Goal: Task Accomplishment & Management: Manage account settings

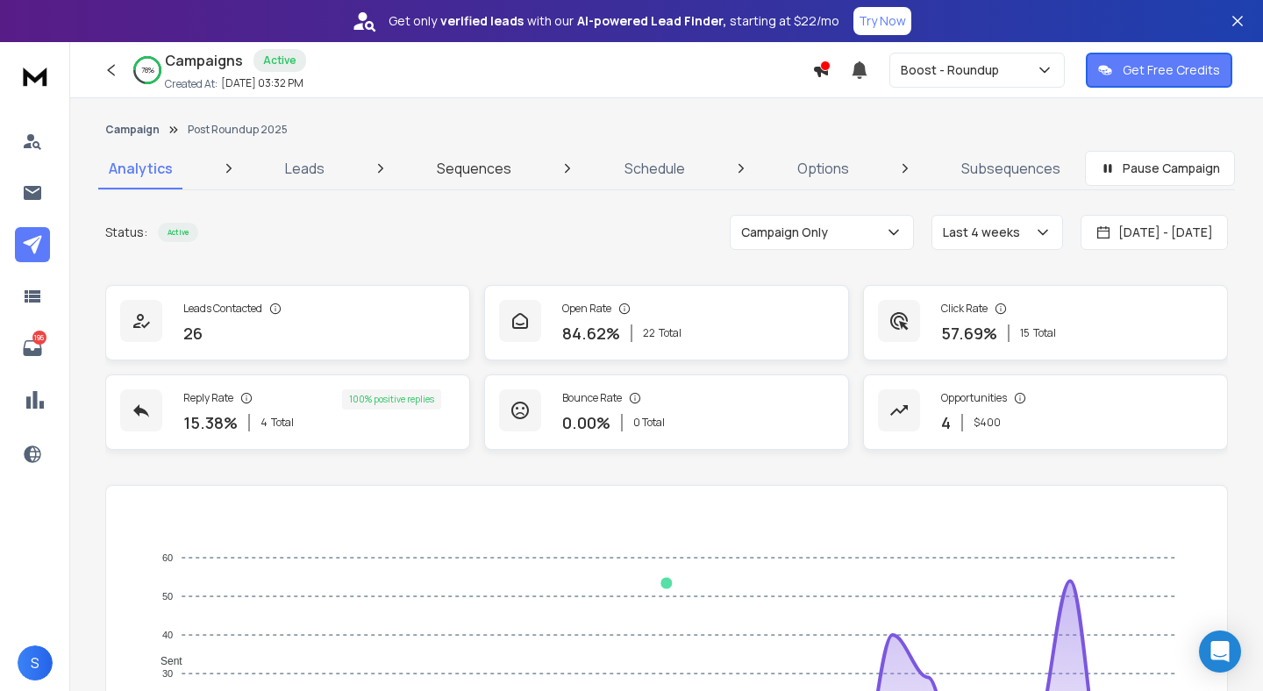
click at [489, 178] on p "Sequences" at bounding box center [474, 168] width 75 height 21
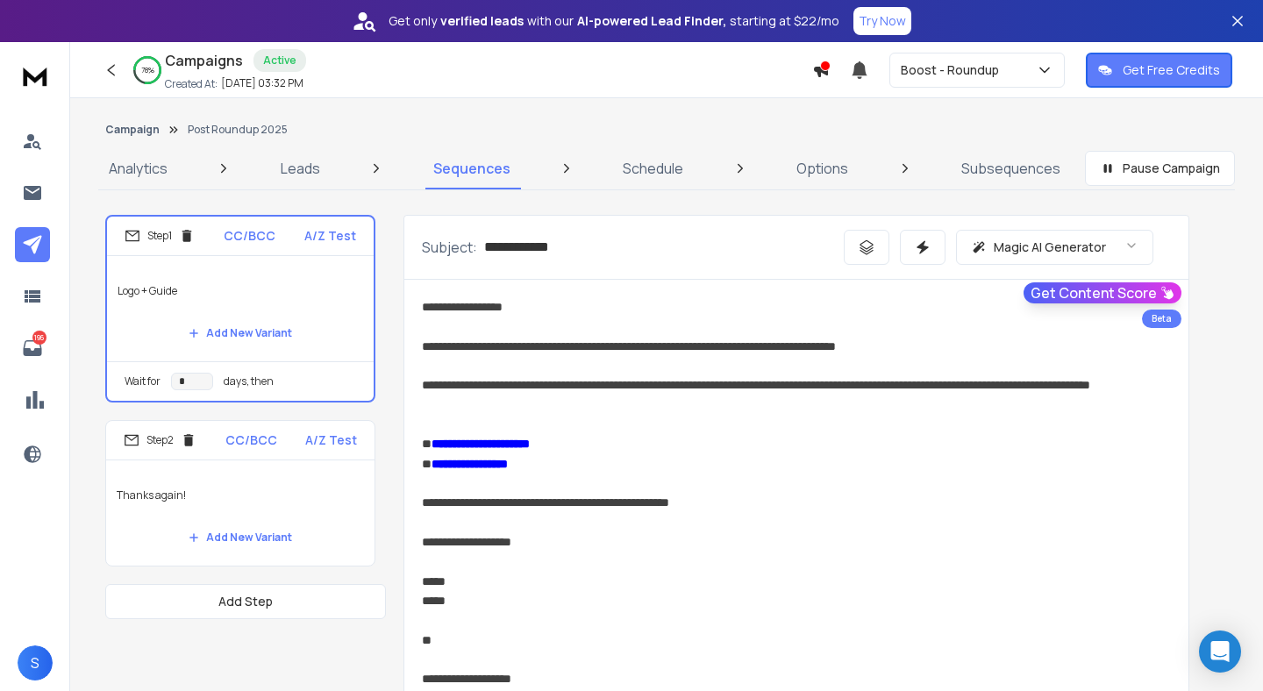
click at [321, 512] on p "Thanks again!" at bounding box center [240, 495] width 247 height 49
type input "**********"
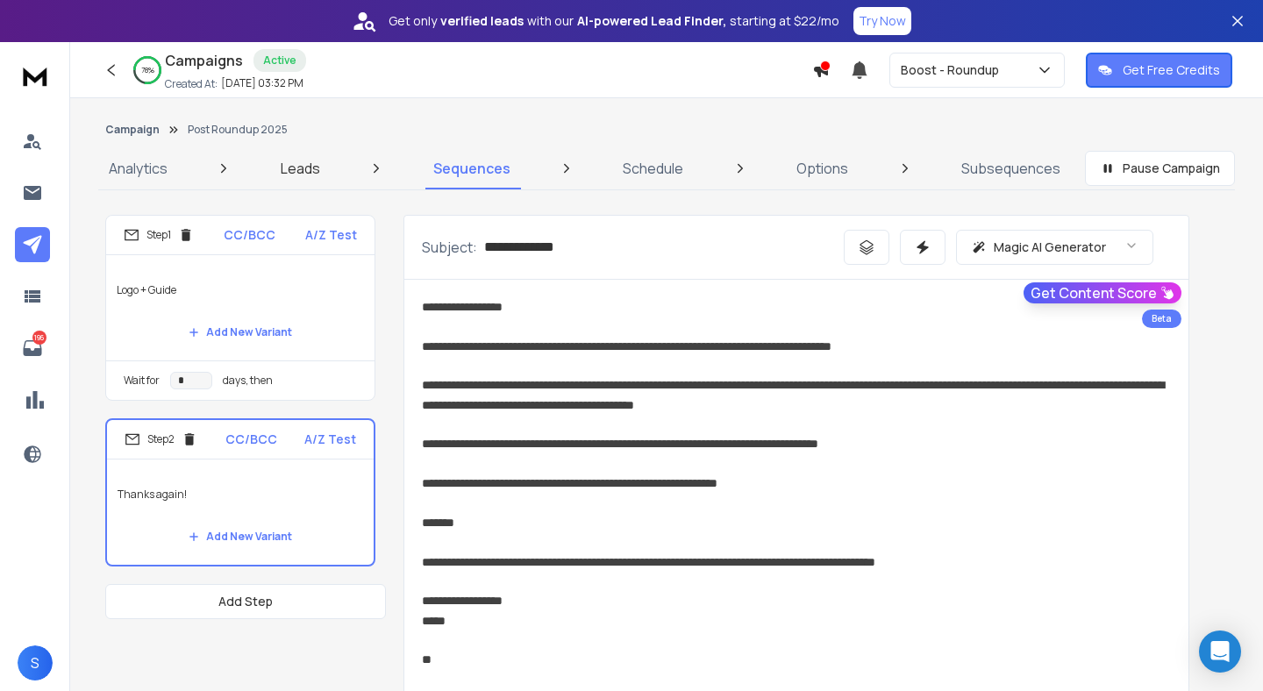
click at [300, 168] on p "Leads" at bounding box center [300, 168] width 39 height 21
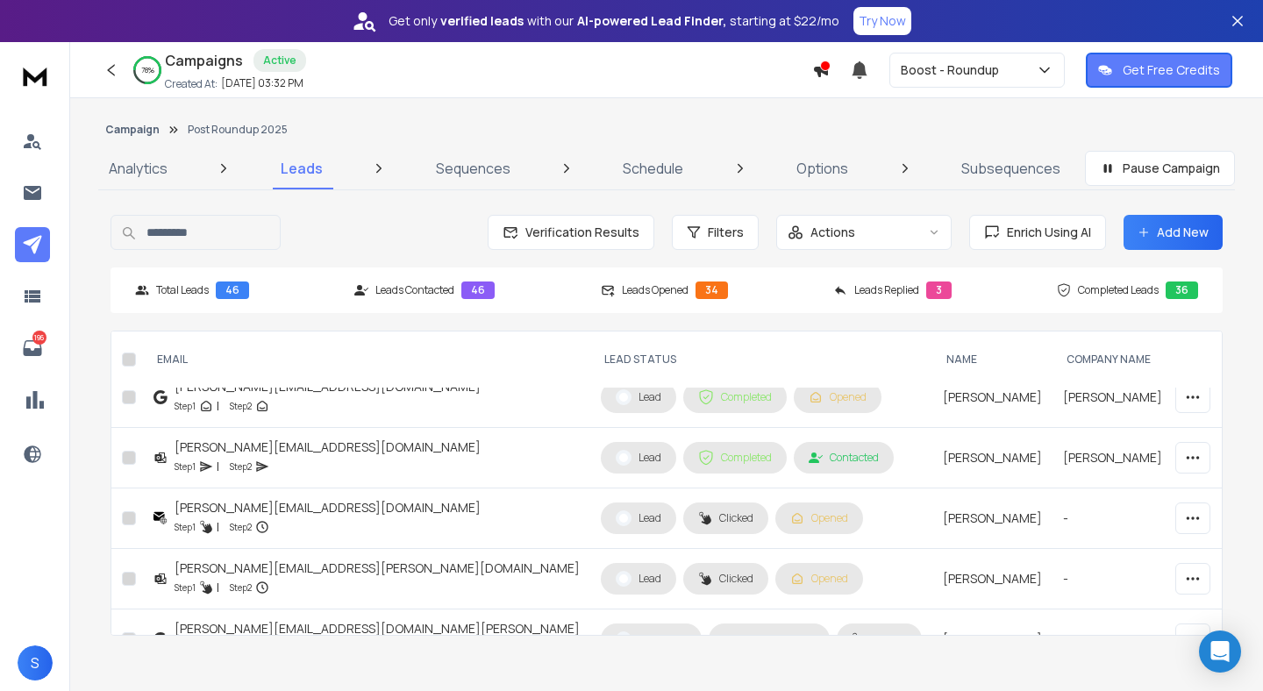
scroll to position [2078, 0]
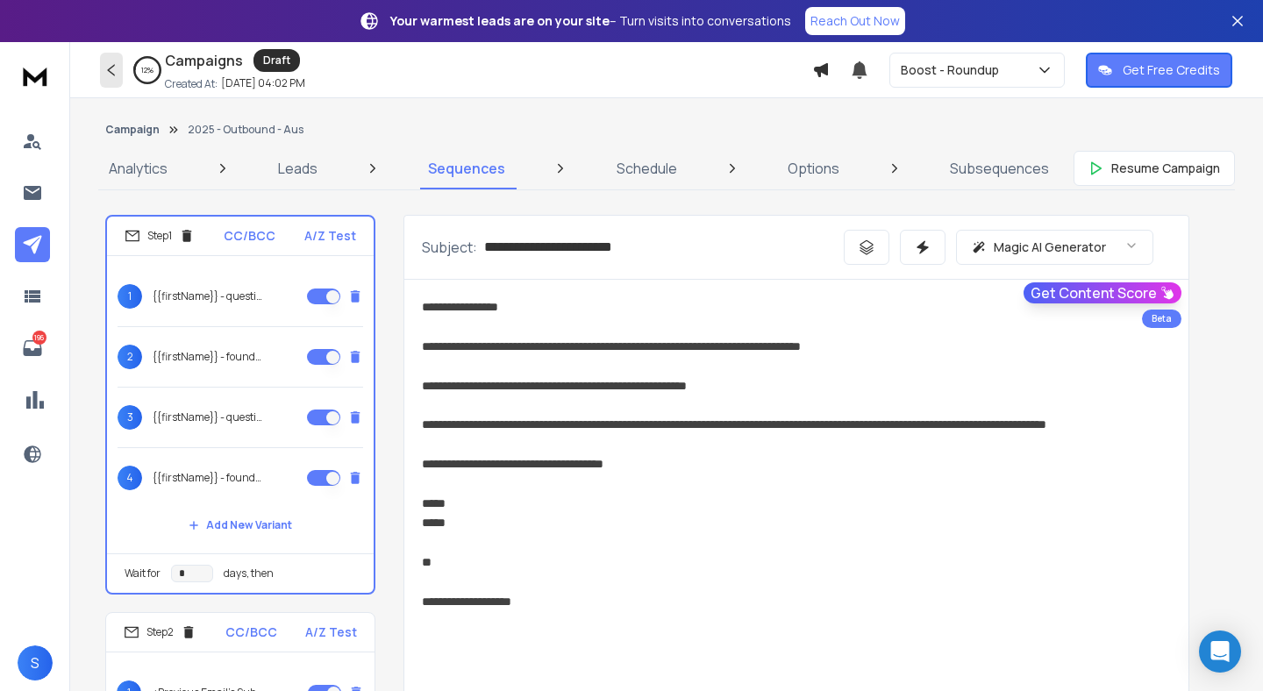
click at [116, 78] on button at bounding box center [111, 70] width 23 height 35
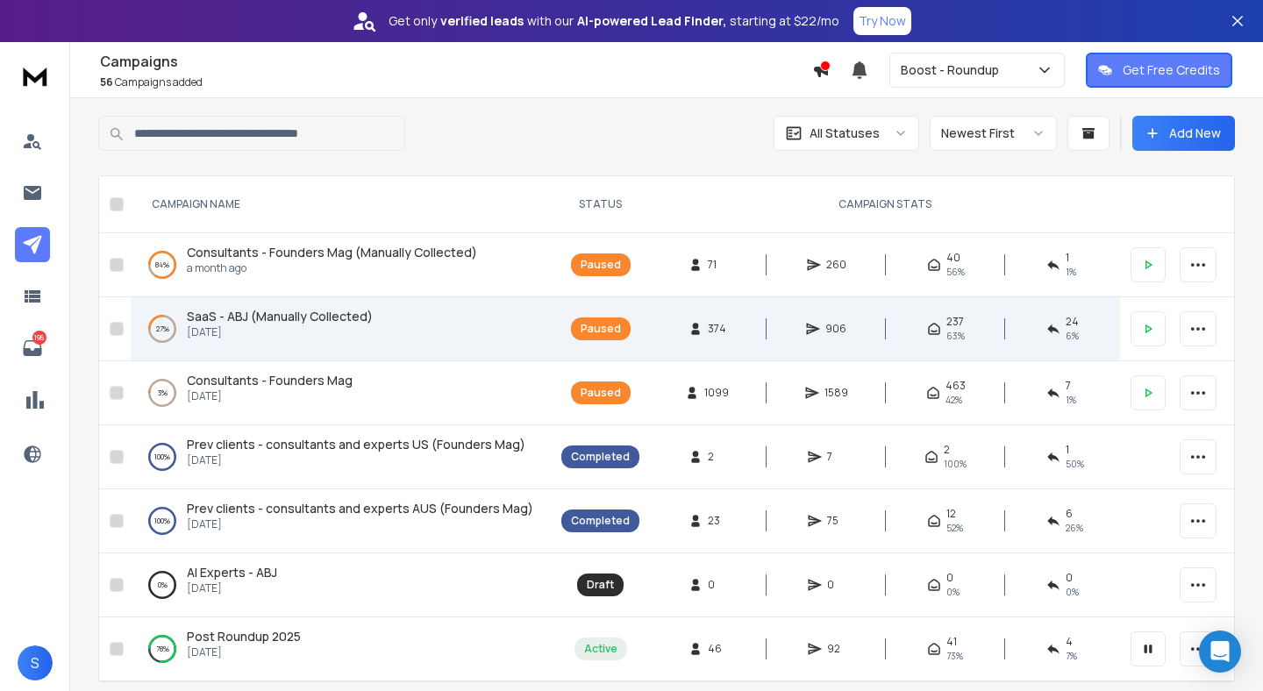
click at [1204, 330] on icon "button" at bounding box center [1198, 329] width 14 height 4
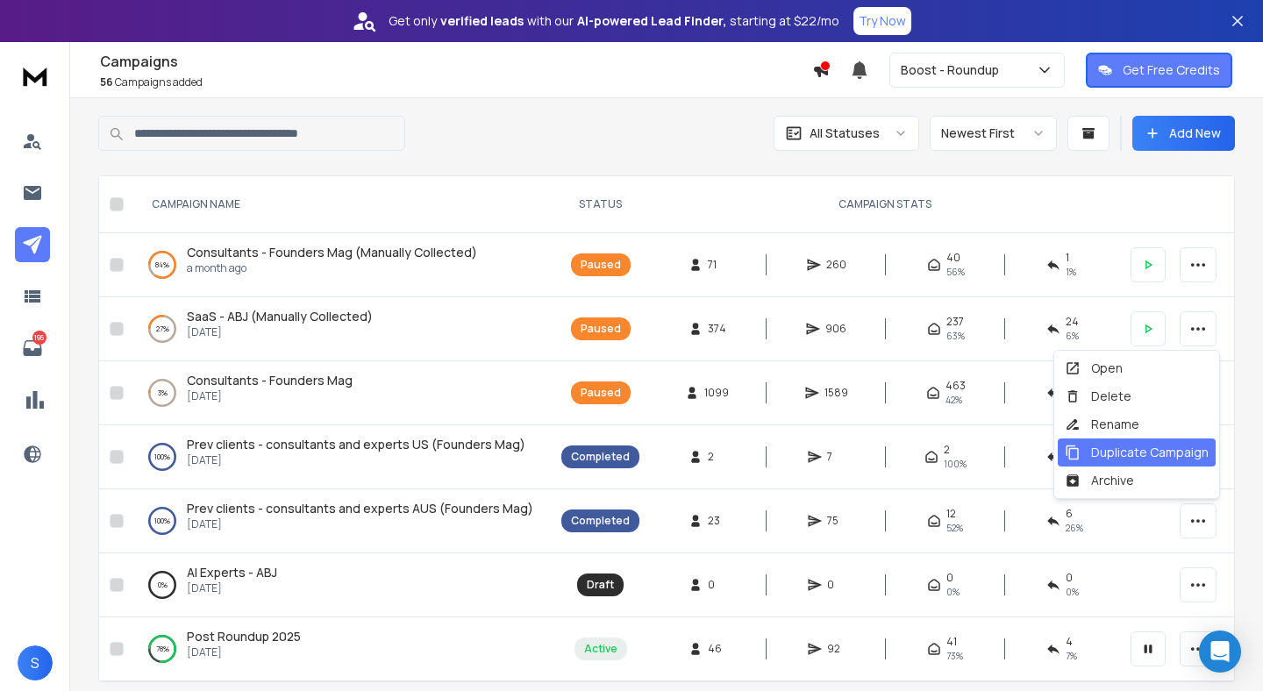
click at [1175, 445] on div "Duplicate Campaign" at bounding box center [1137, 453] width 144 height 18
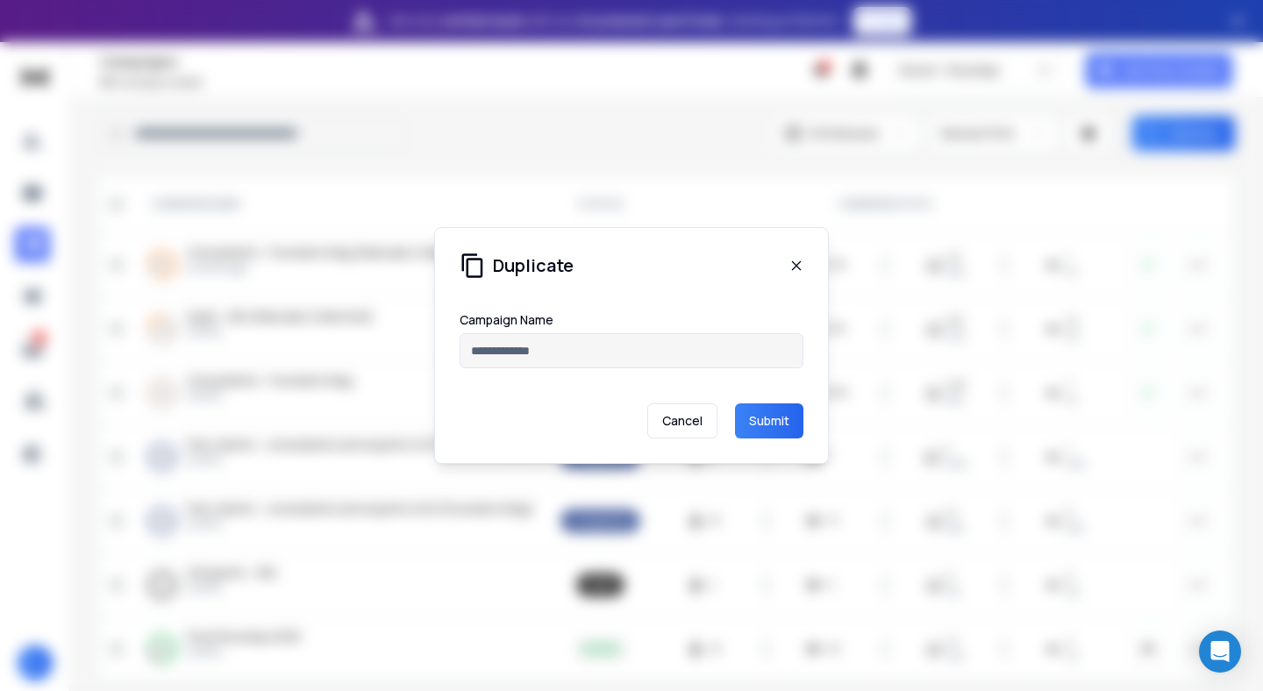
click at [747, 340] on input "text" at bounding box center [632, 350] width 344 height 35
type input "**********"
click at [788, 426] on button "Submit" at bounding box center [769, 421] width 68 height 35
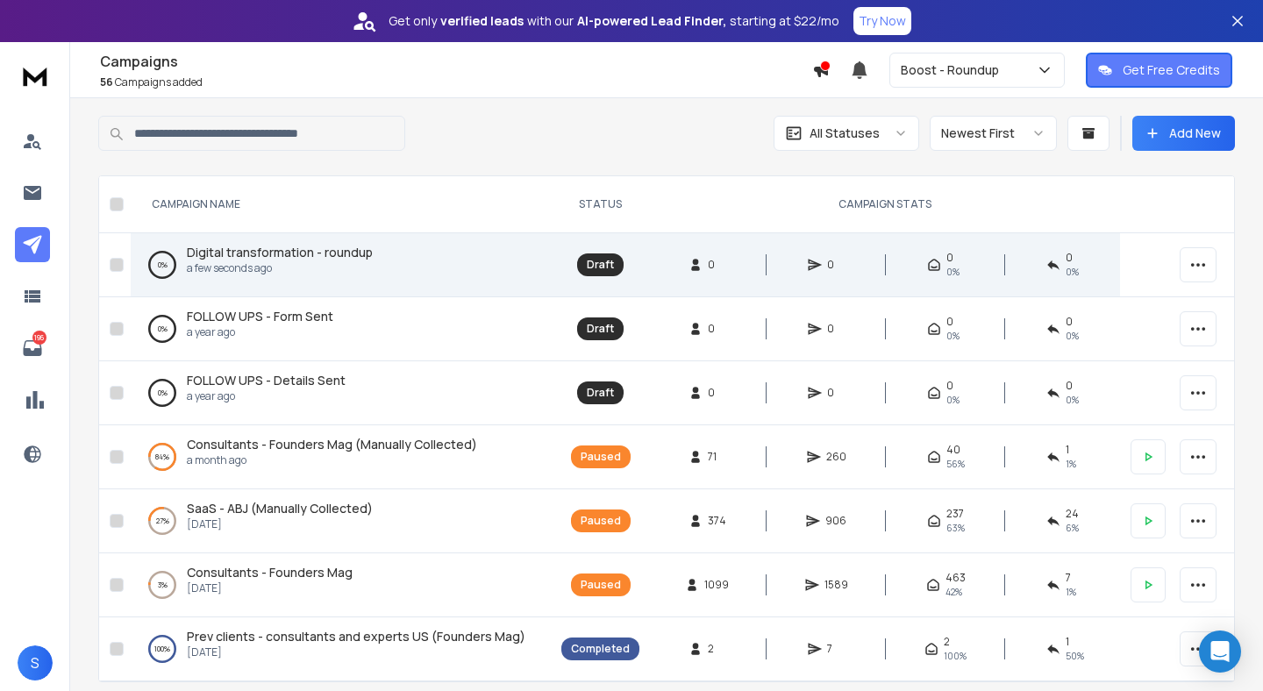
click at [340, 246] on span "Digital transformation - roundup" at bounding box center [280, 252] width 186 height 17
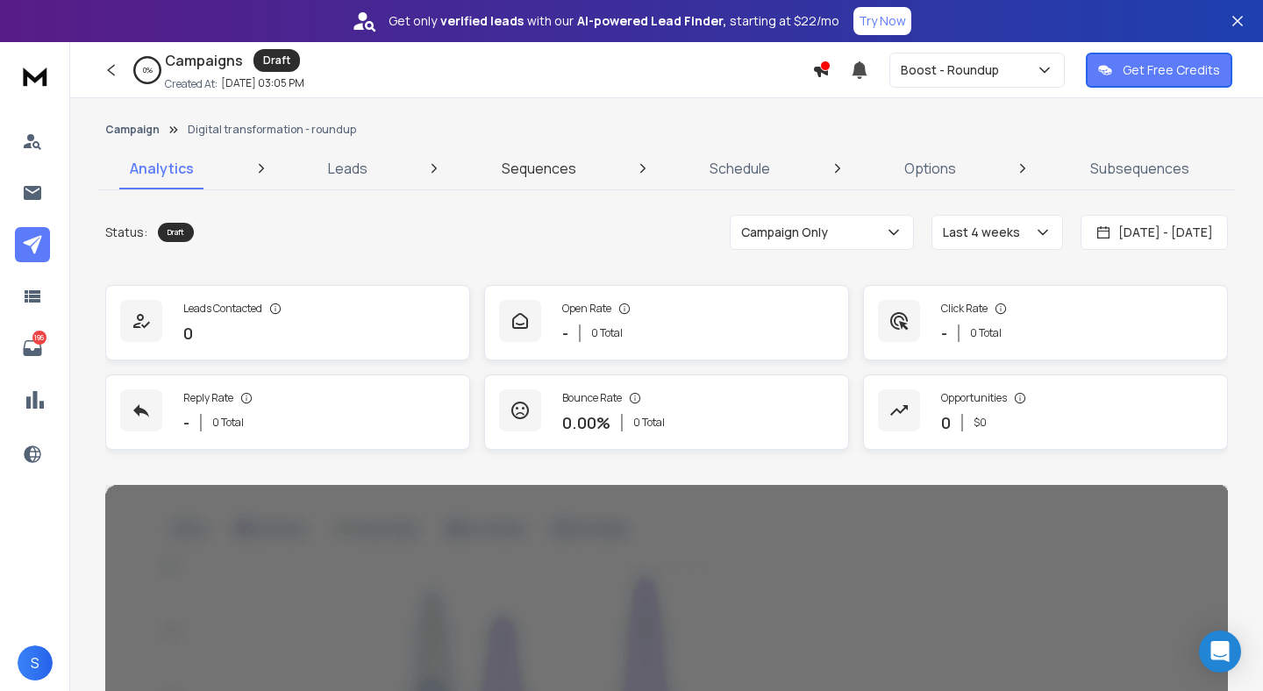
click at [535, 168] on p "Sequences" at bounding box center [539, 168] width 75 height 21
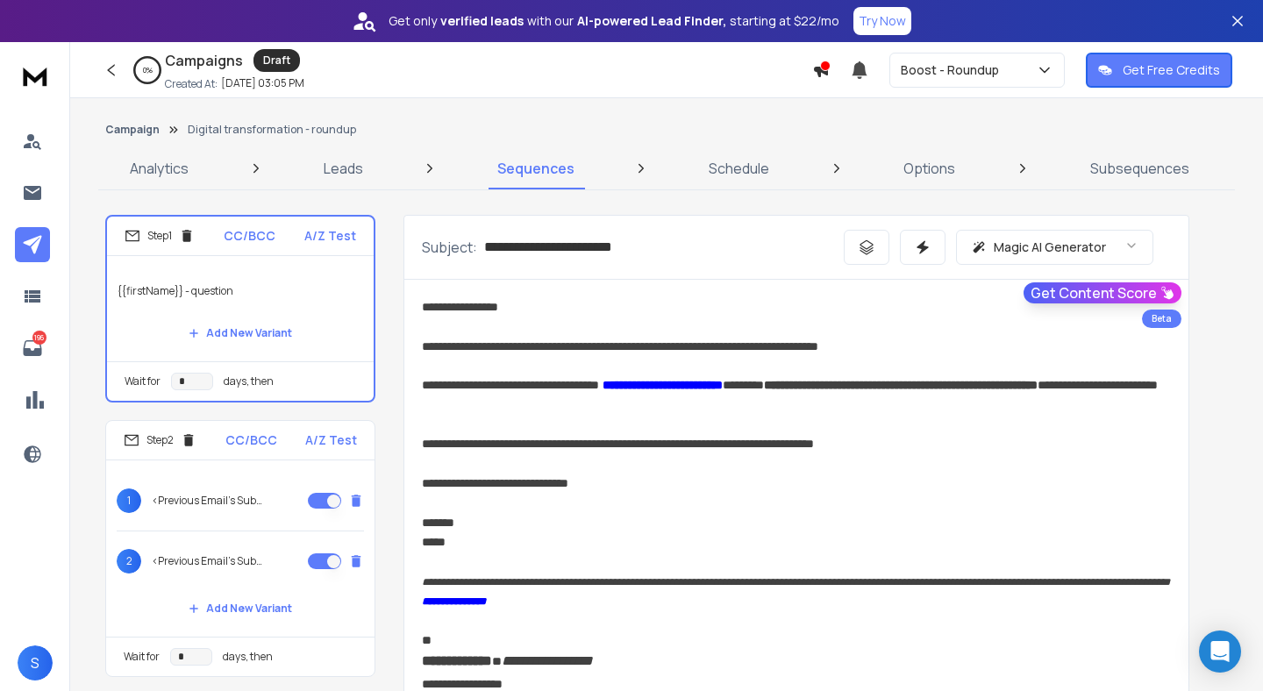
click at [566, 412] on div "**********" at bounding box center [796, 394] width 749 height 39
drag, startPoint x: 632, startPoint y: 411, endPoint x: 546, endPoint y: 407, distance: 86.1
click at [546, 407] on div "**********" at bounding box center [796, 394] width 749 height 39
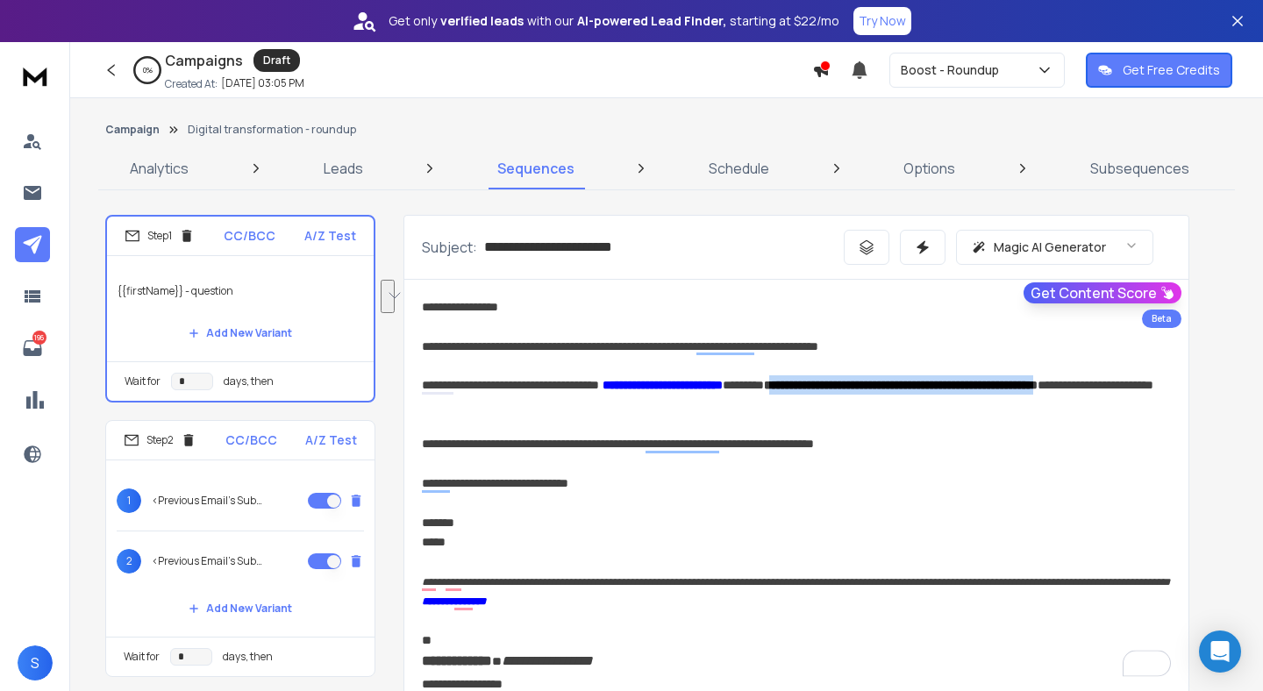
drag, startPoint x: 475, startPoint y: 411, endPoint x: 845, endPoint y: 382, distance: 371.3
click at [845, 382] on strong "**********" at bounding box center [901, 385] width 274 height 12
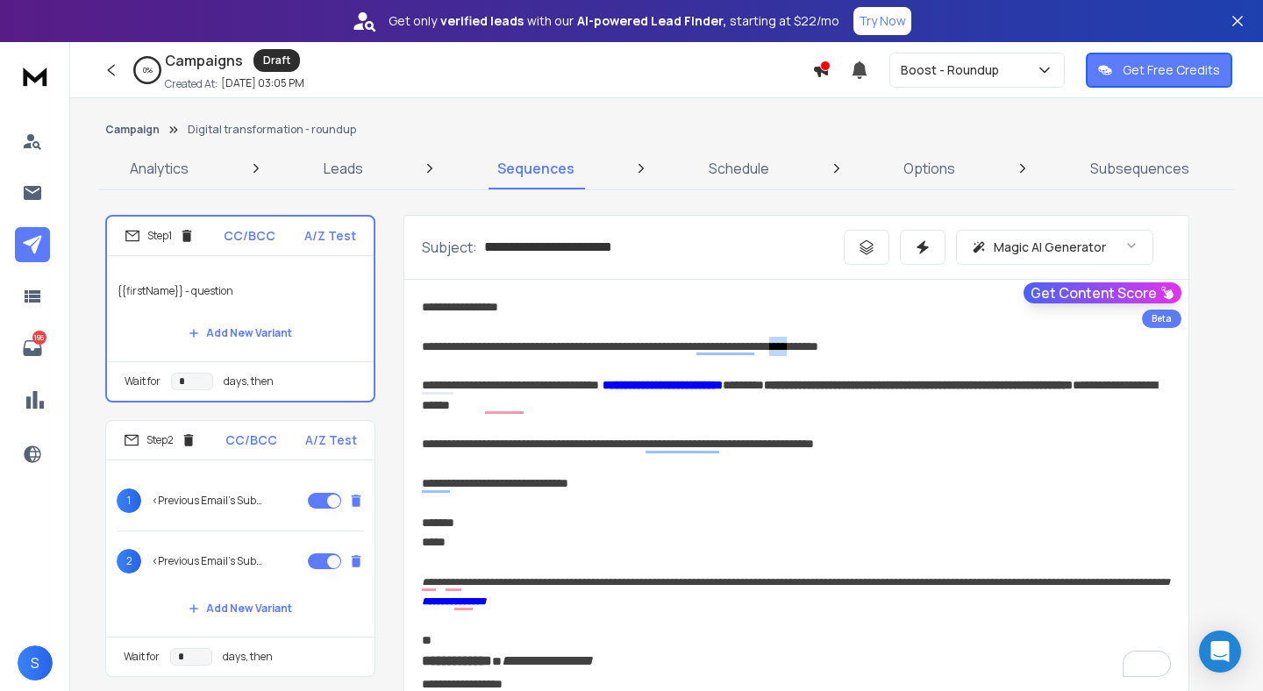
drag, startPoint x: 884, startPoint y: 352, endPoint x: 854, endPoint y: 352, distance: 29.8
click at [854, 352] on div "**********" at bounding box center [796, 346] width 749 height 19
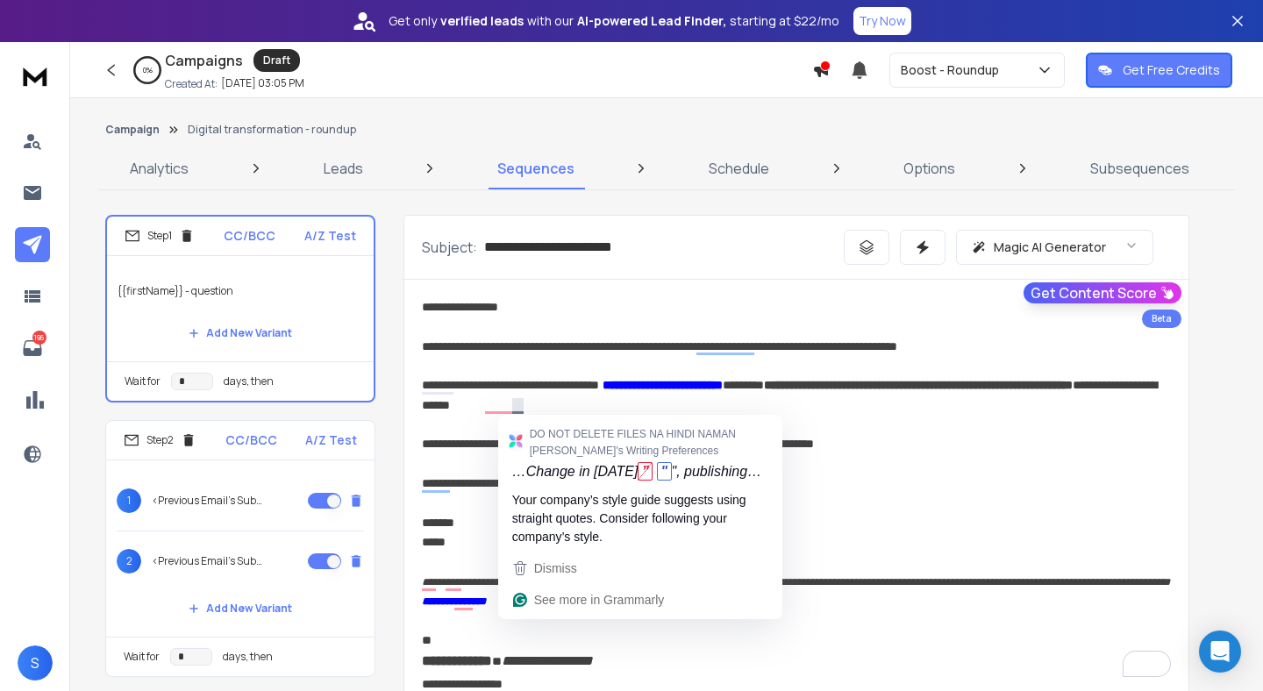
click at [764, 391] on strong "**********" at bounding box center [918, 385] width 309 height 12
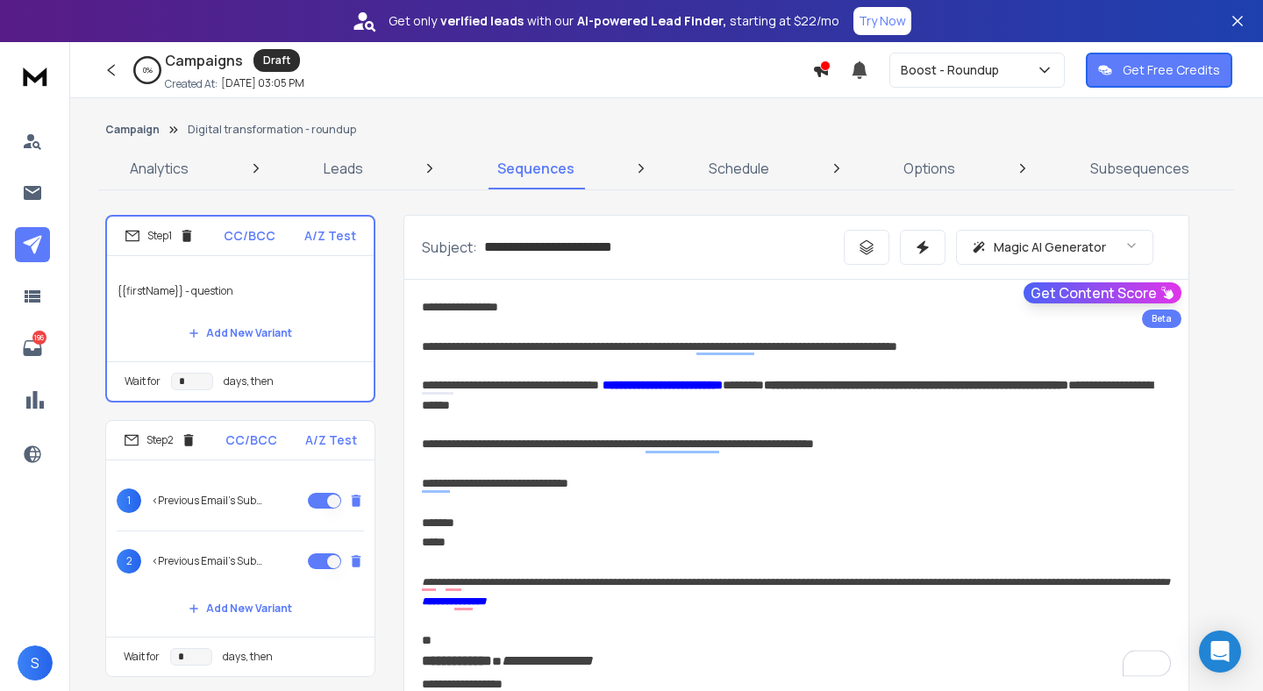
click at [565, 418] on div "To enrich screen reader interactions, please activate Accessibility in Grammarl…" at bounding box center [796, 424] width 749 height 19
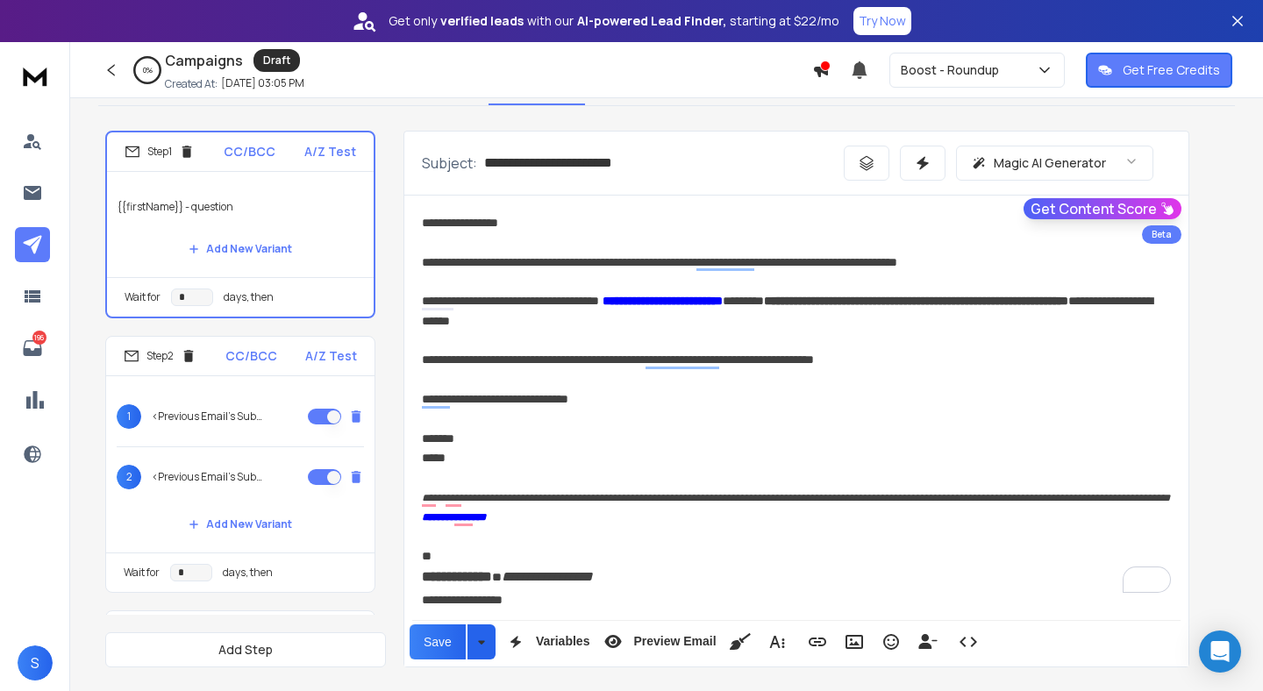
click at [227, 413] on p "<Previous Email's Subject>" at bounding box center [208, 417] width 112 height 14
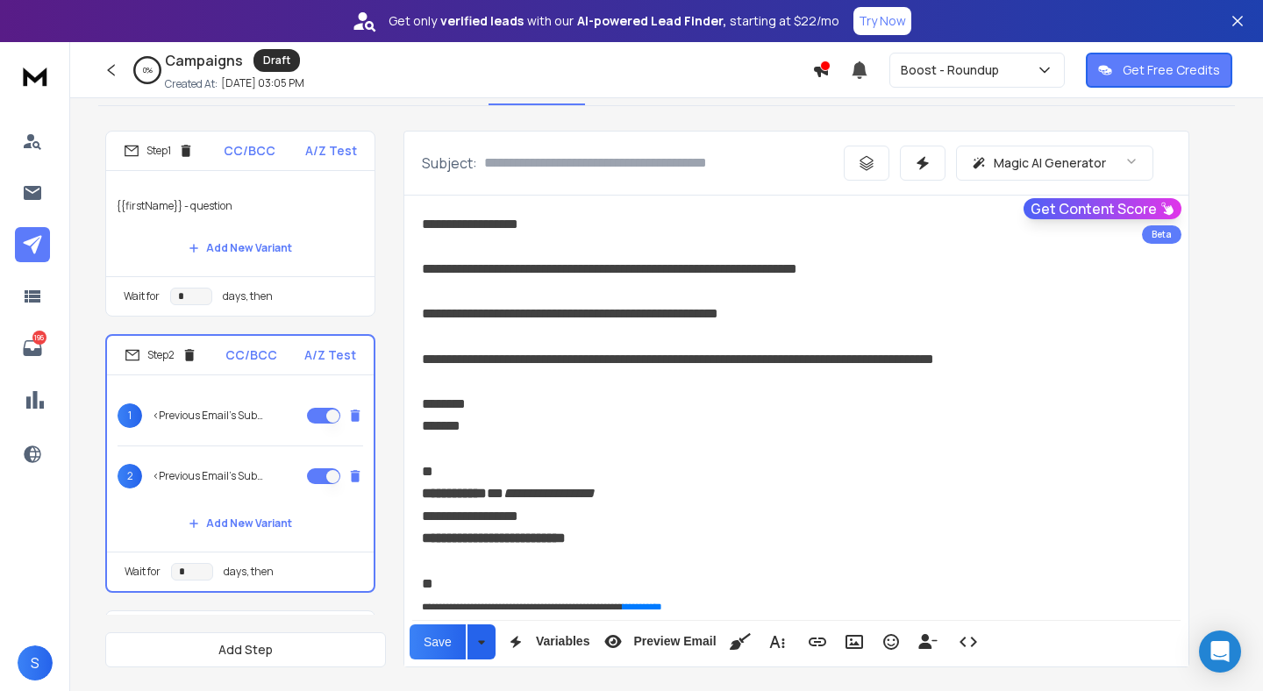
click at [205, 471] on p "<Previous Email's Subject>" at bounding box center [209, 476] width 112 height 14
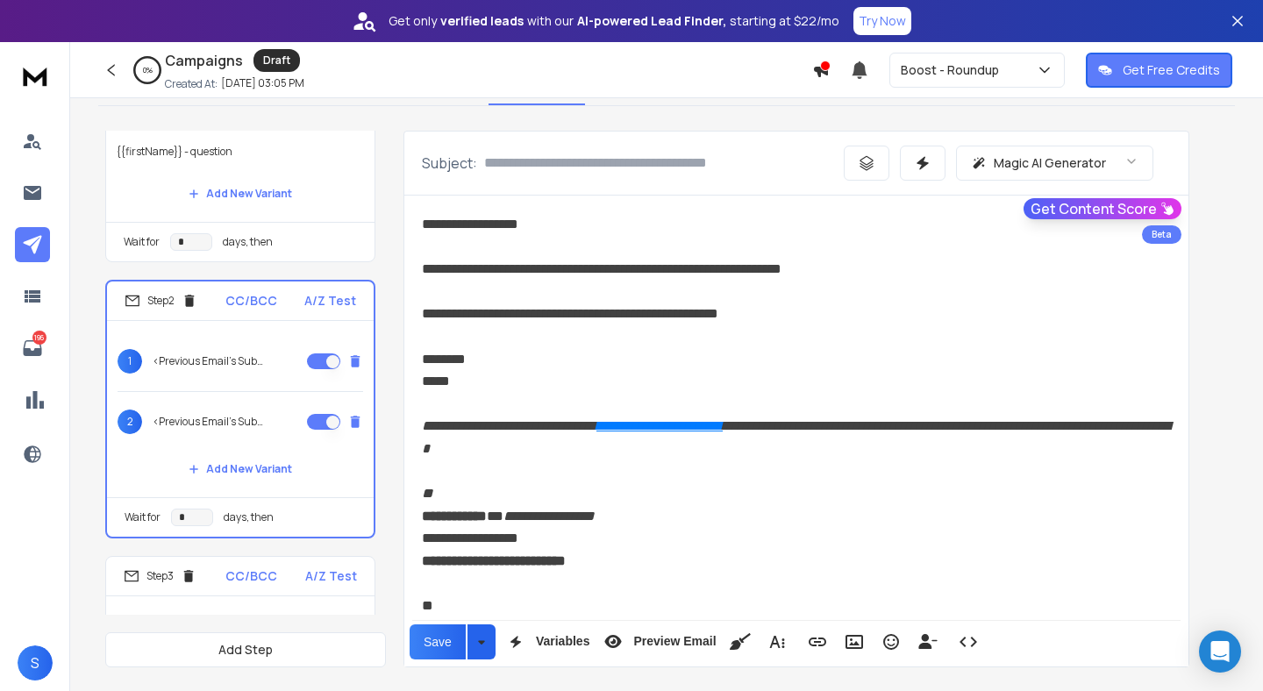
scroll to position [56, 0]
click at [201, 364] on p "<Previous Email's Subject>" at bounding box center [209, 360] width 112 height 14
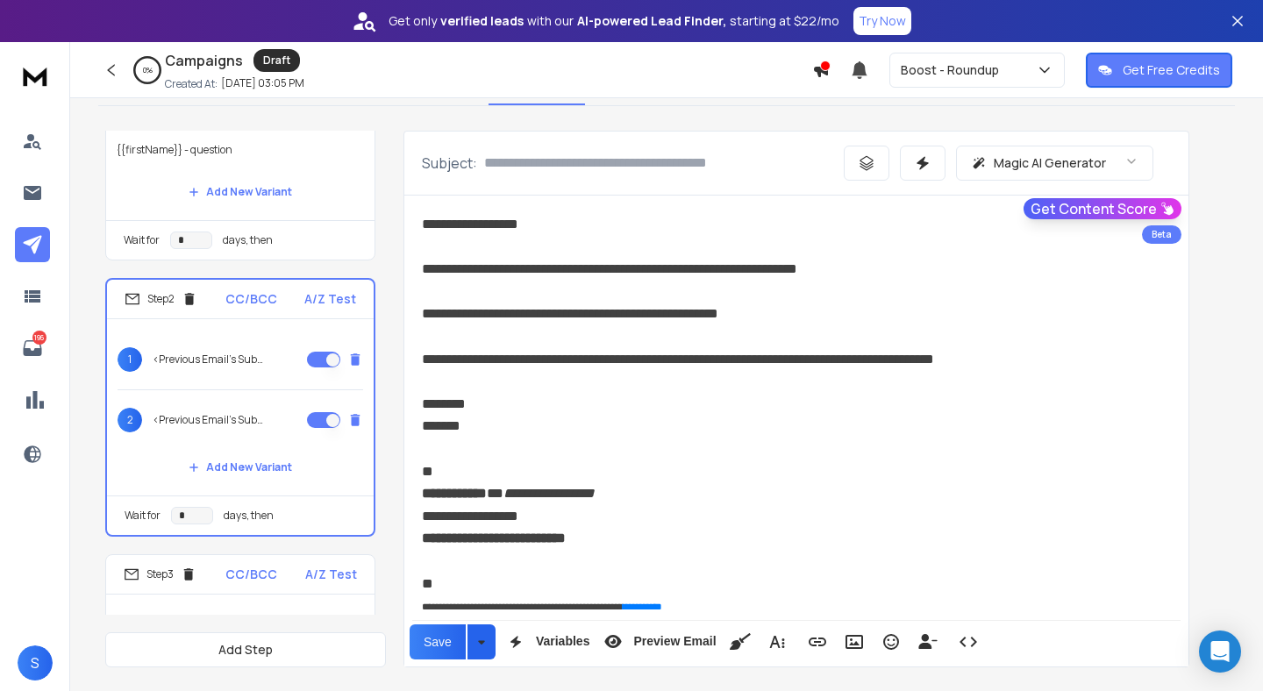
click at [211, 425] on p "<Previous Email's Subject>" at bounding box center [209, 420] width 112 height 14
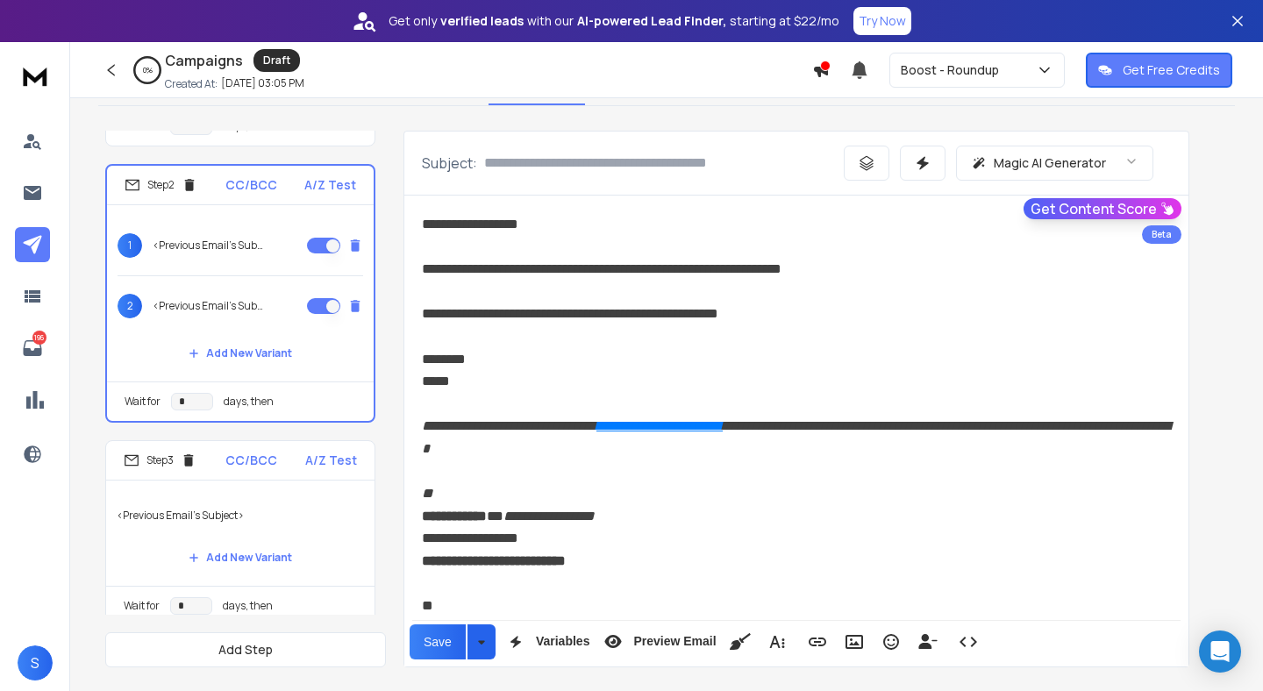
scroll to position [180, 0]
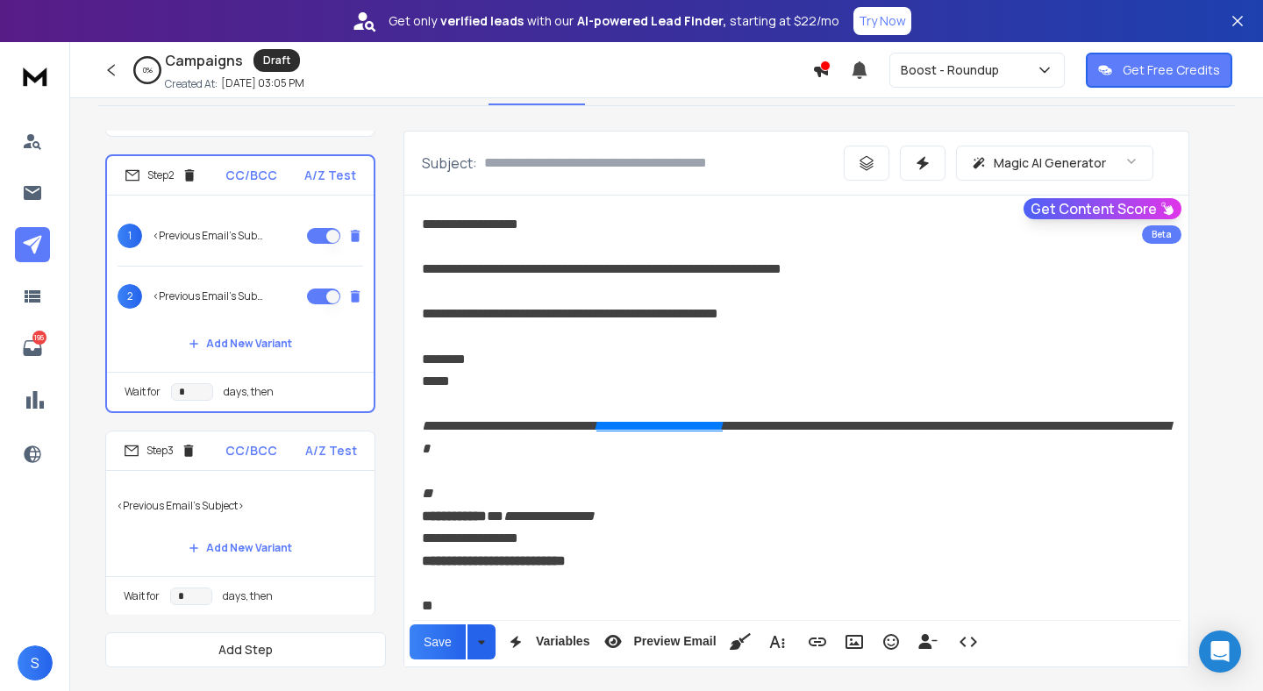
click at [212, 506] on p "<Previous Email's Subject>" at bounding box center [240, 506] width 247 height 49
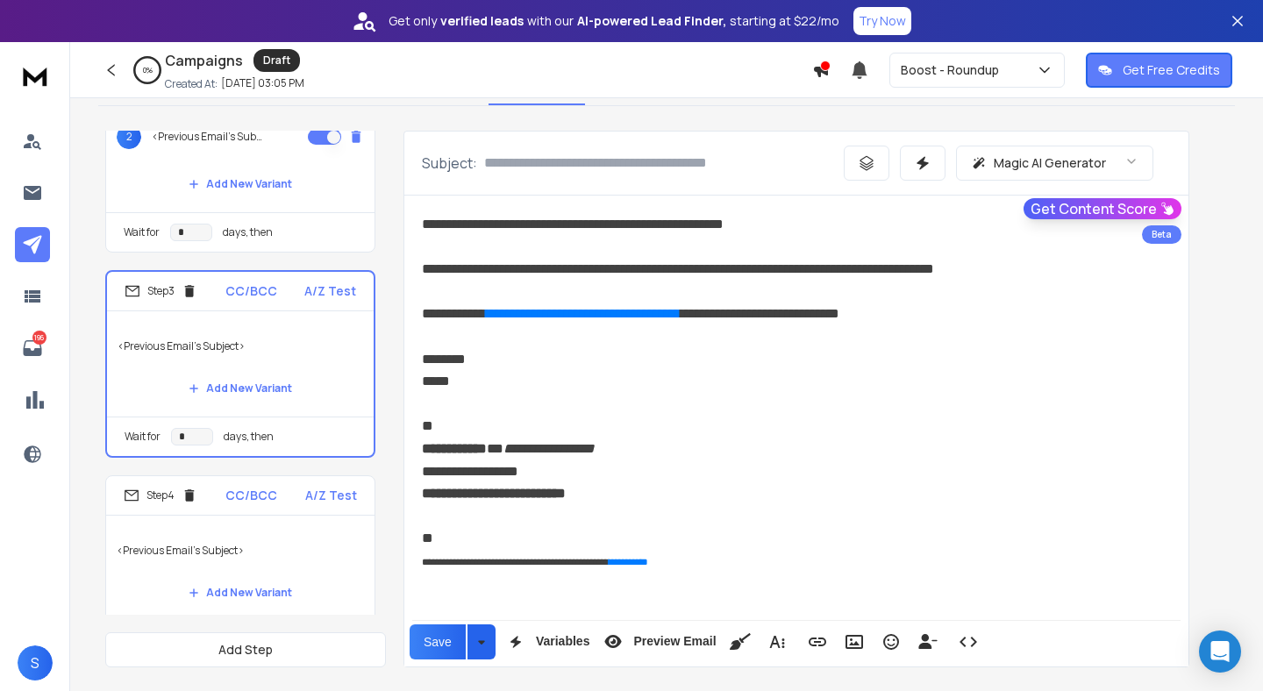
scroll to position [346, 0]
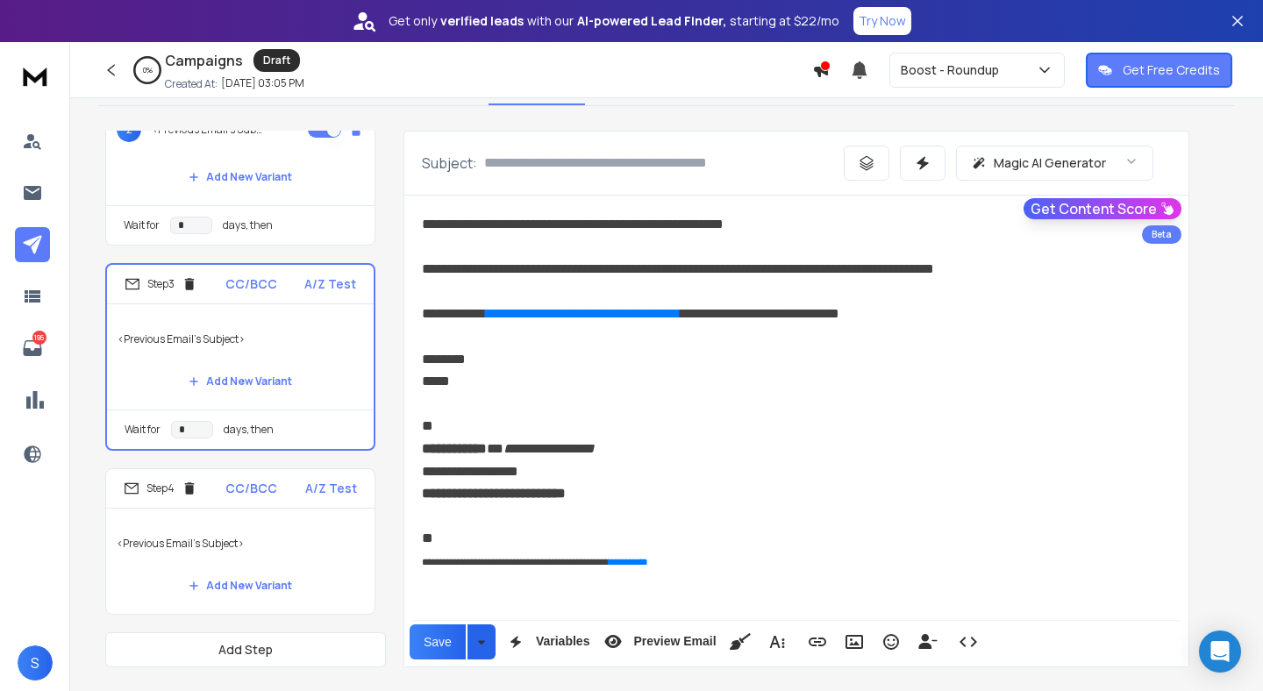
click at [247, 529] on p "<Previous Email's Subject>" at bounding box center [240, 543] width 247 height 49
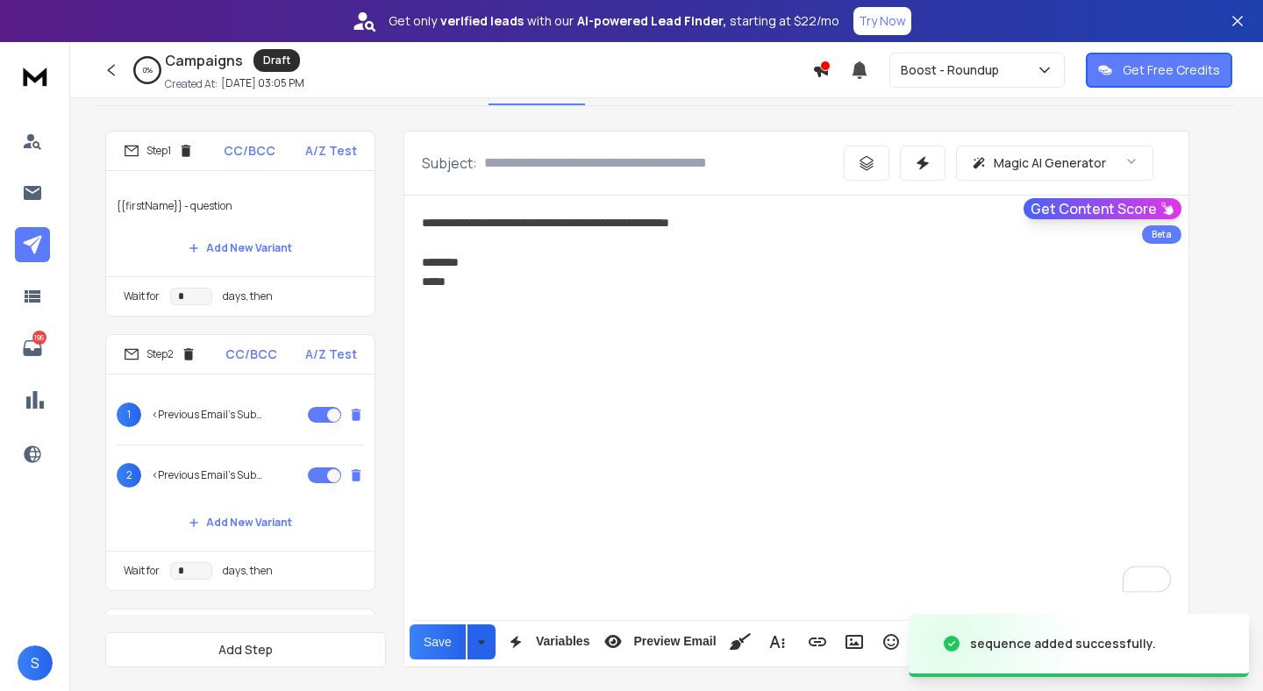
scroll to position [0, 0]
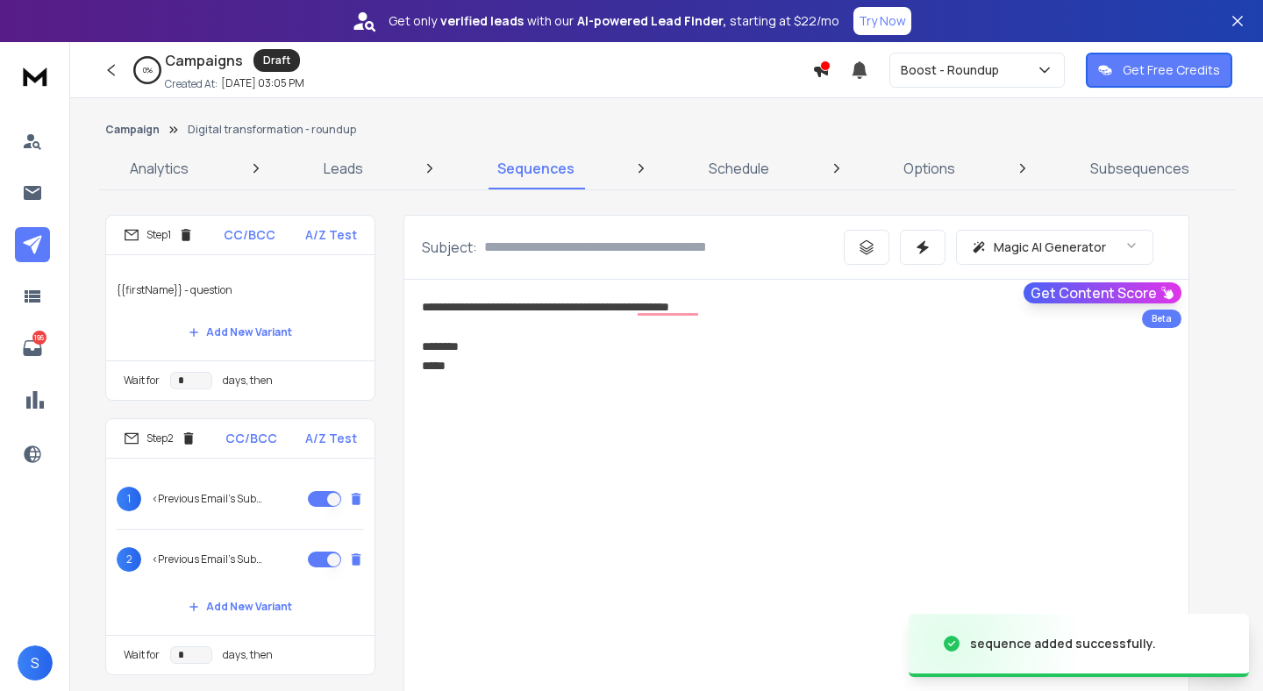
click at [258, 287] on p "{{firstName}} - question" at bounding box center [240, 290] width 247 height 49
type input "**********"
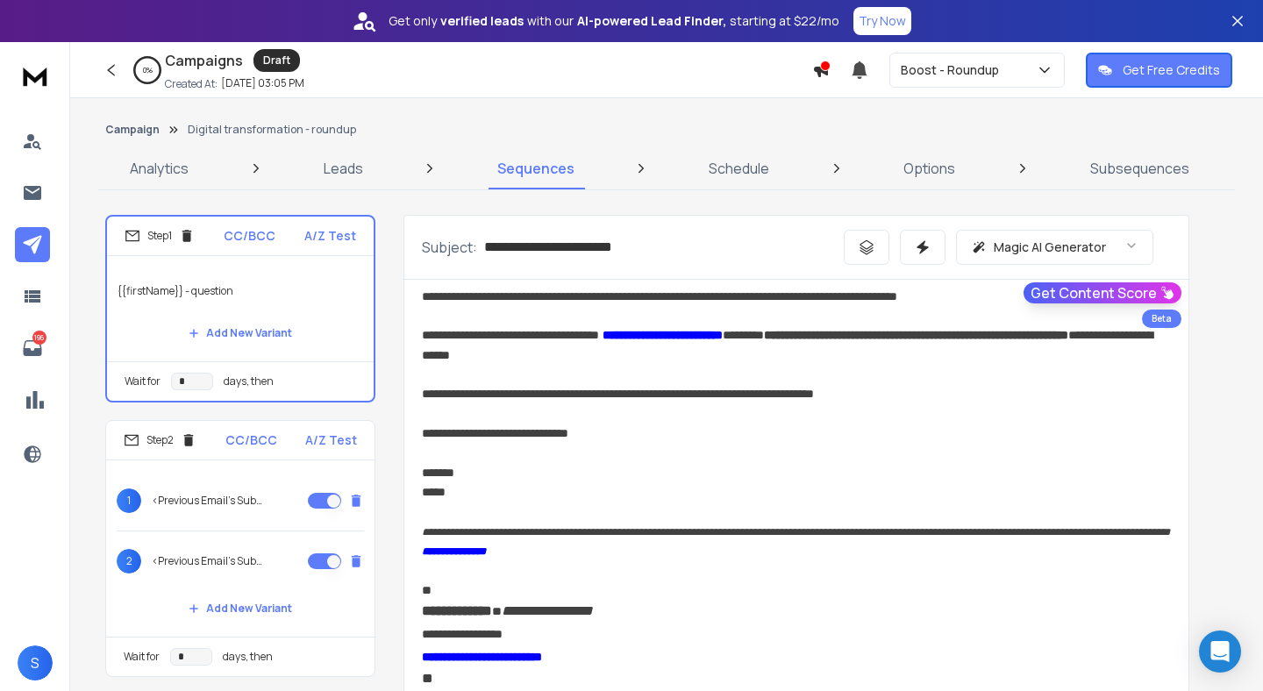
scroll to position [86, 0]
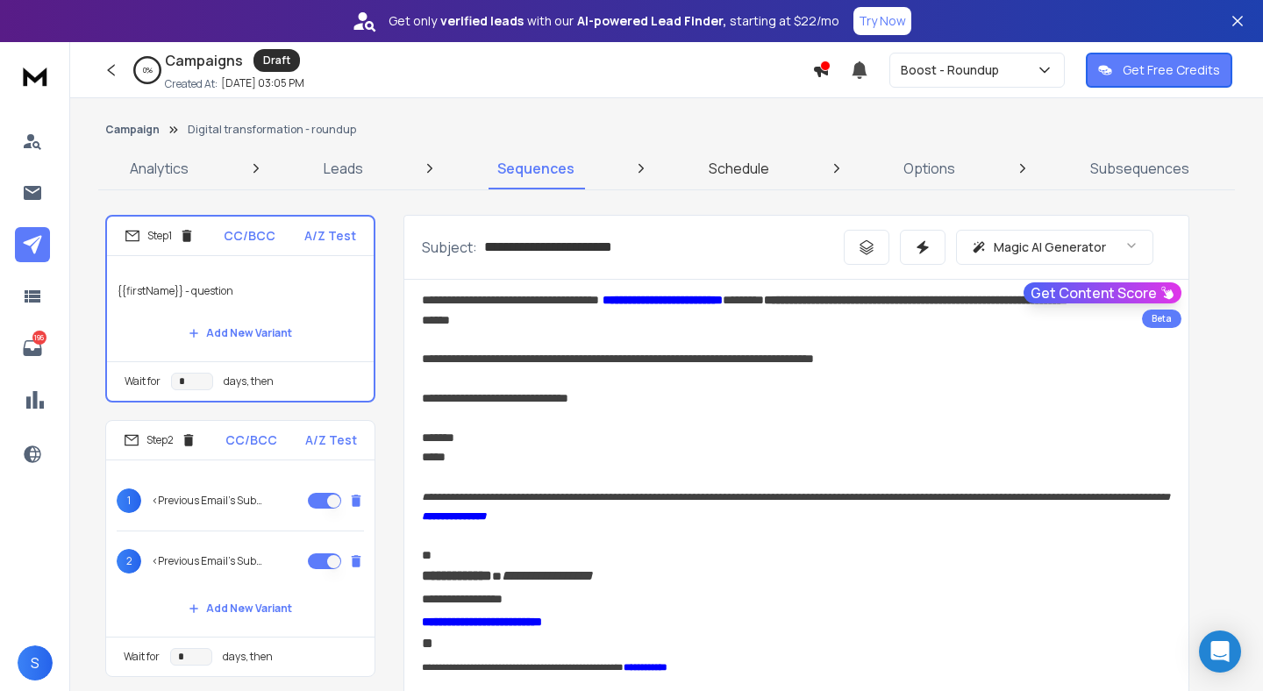
click at [738, 172] on p "Schedule" at bounding box center [739, 168] width 61 height 21
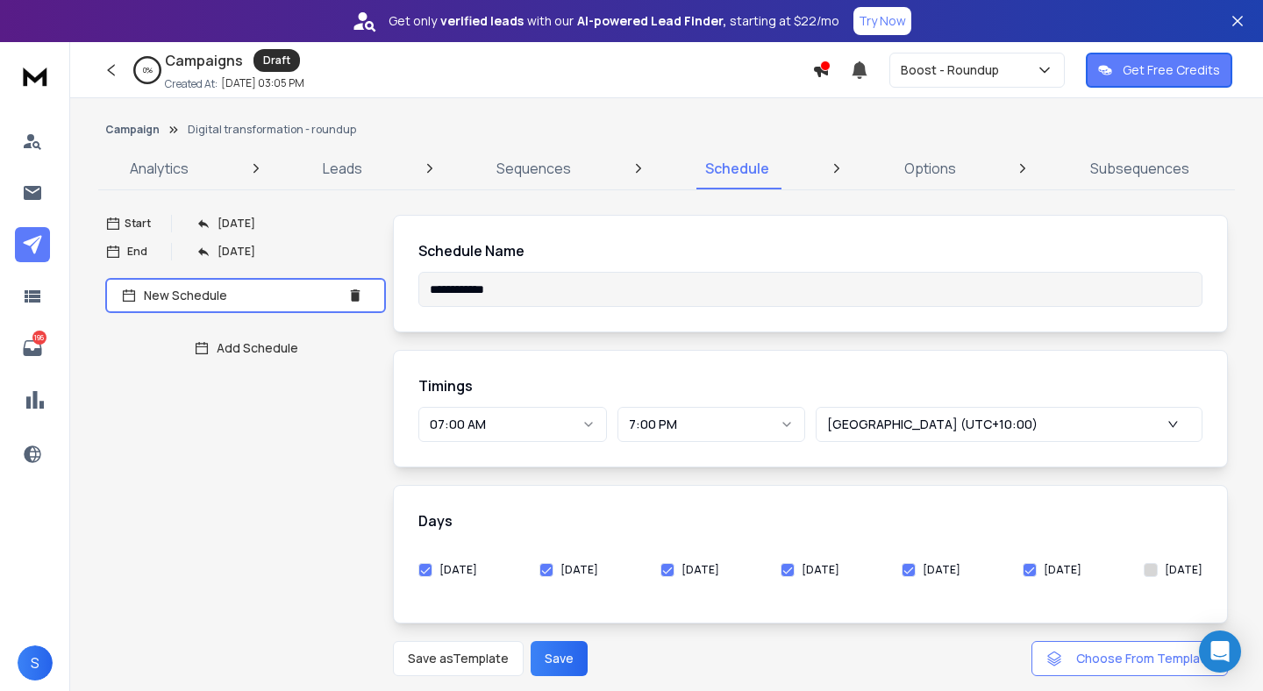
scroll to position [10, 0]
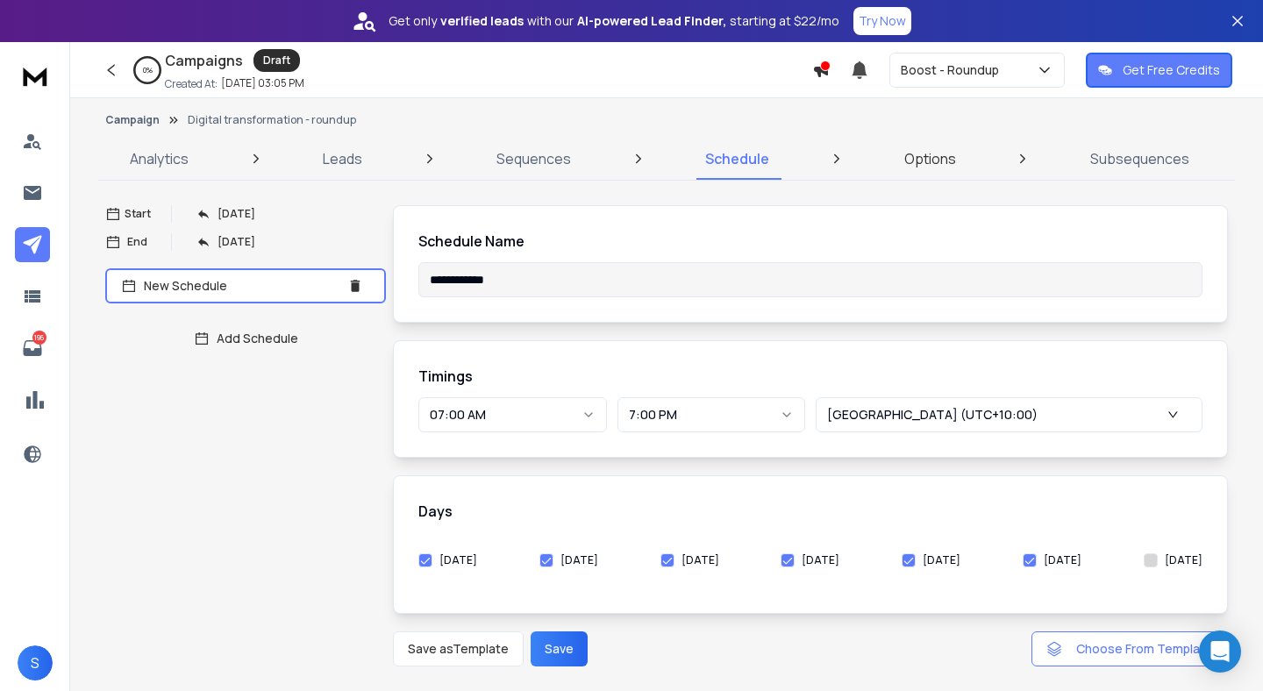
click at [944, 166] on p "Options" at bounding box center [930, 158] width 52 height 21
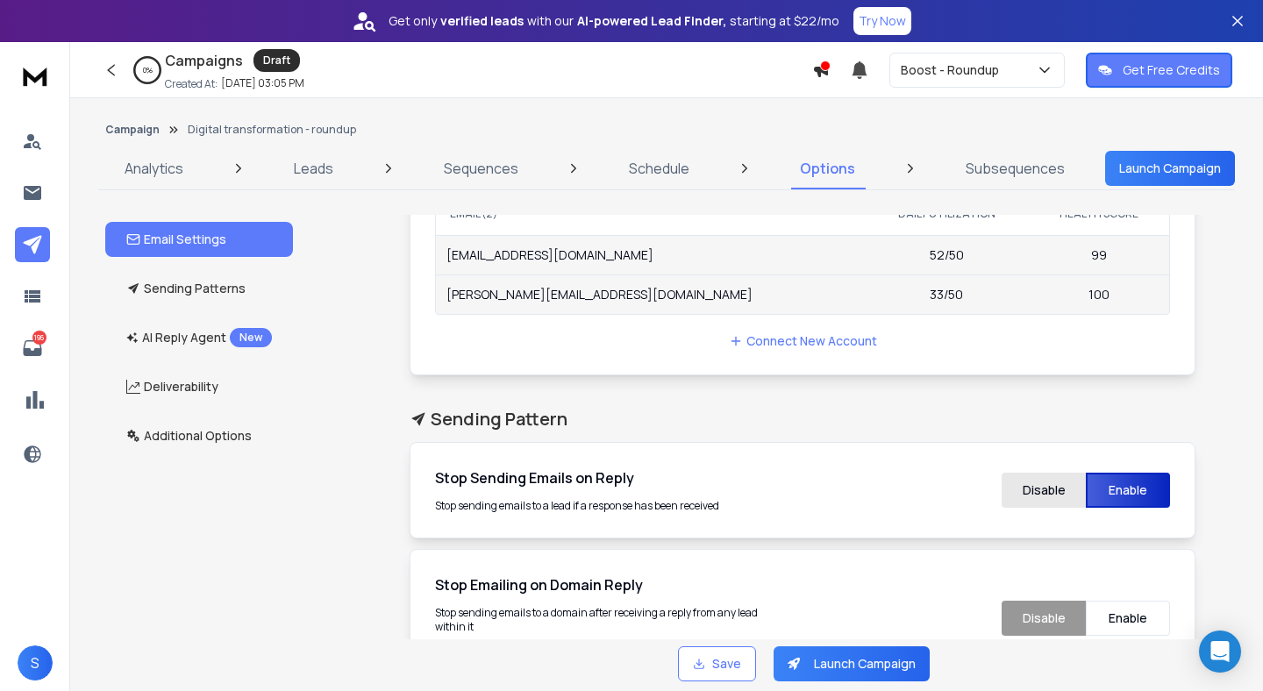
scroll to position [147, 0]
click at [738, 656] on button "Save" at bounding box center [717, 664] width 78 height 35
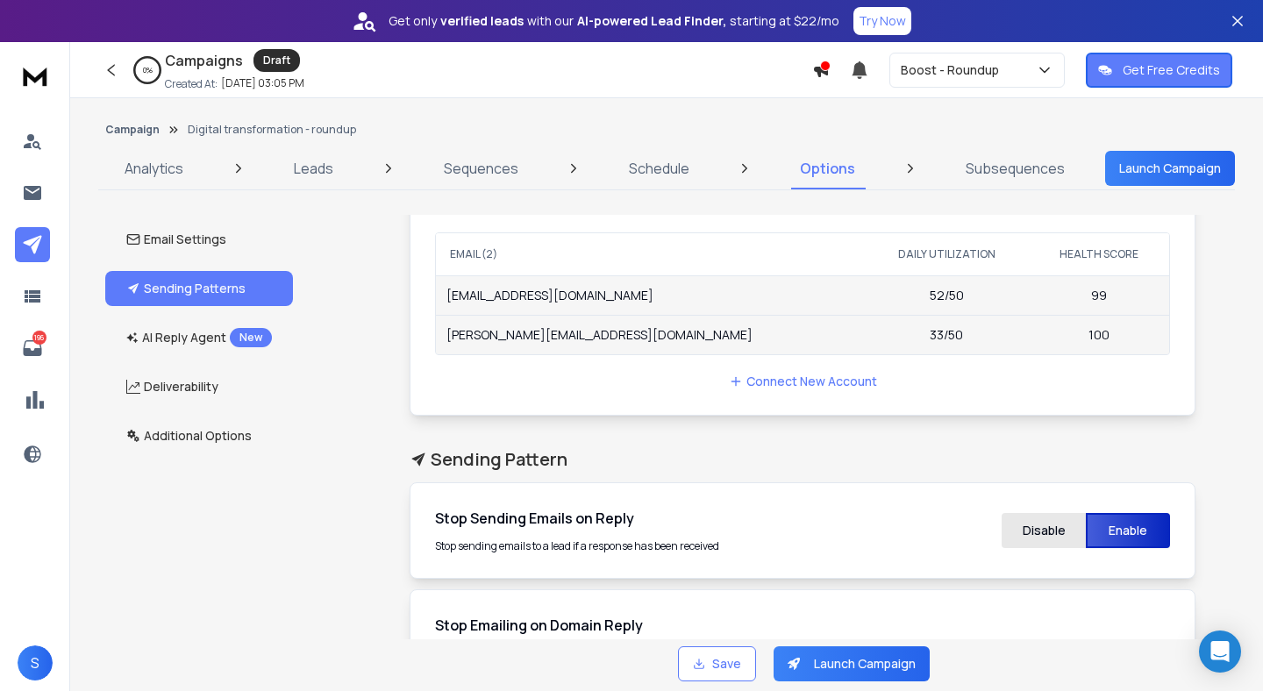
scroll to position [0, 0]
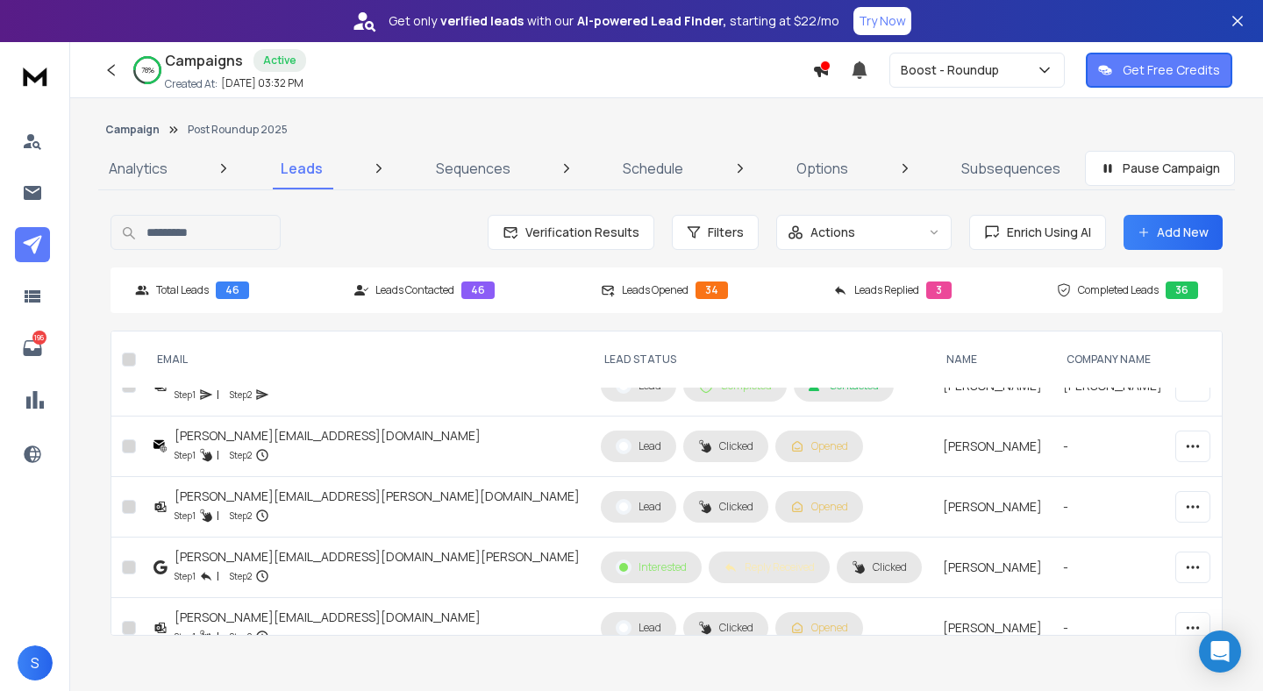
scroll to position [2152, 0]
click at [40, 349] on icon at bounding box center [32, 348] width 18 height 16
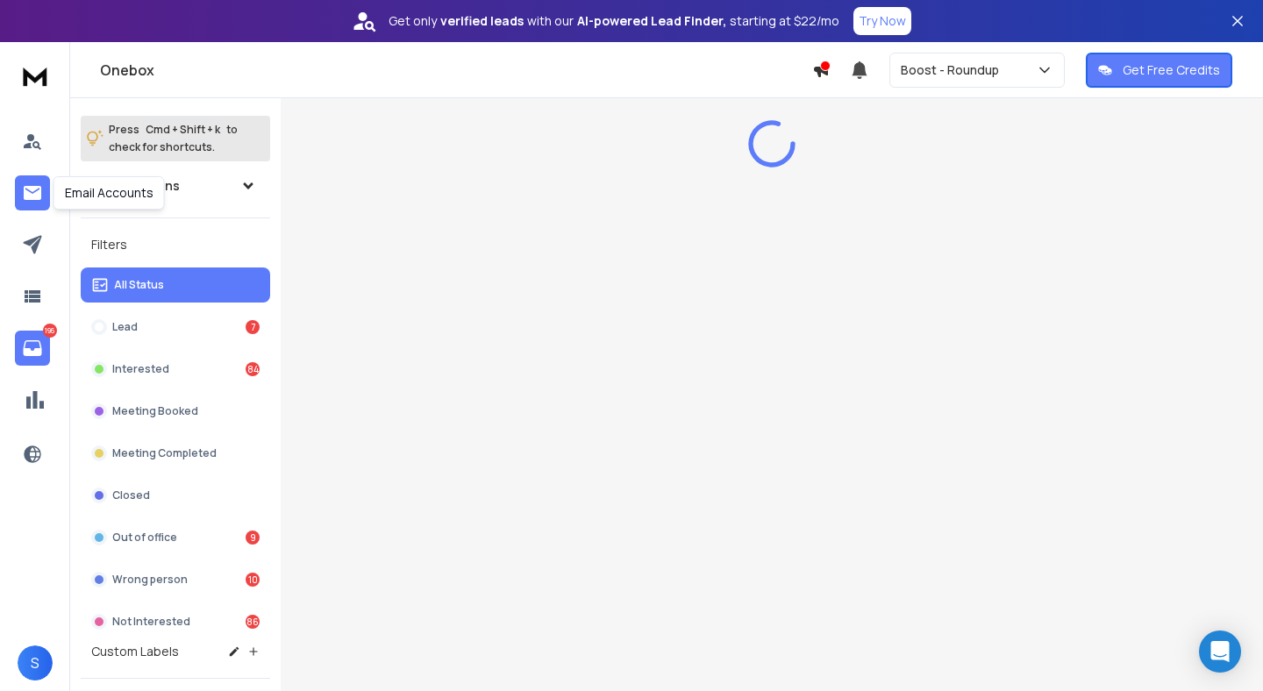
click at [38, 201] on icon at bounding box center [32, 192] width 21 height 21
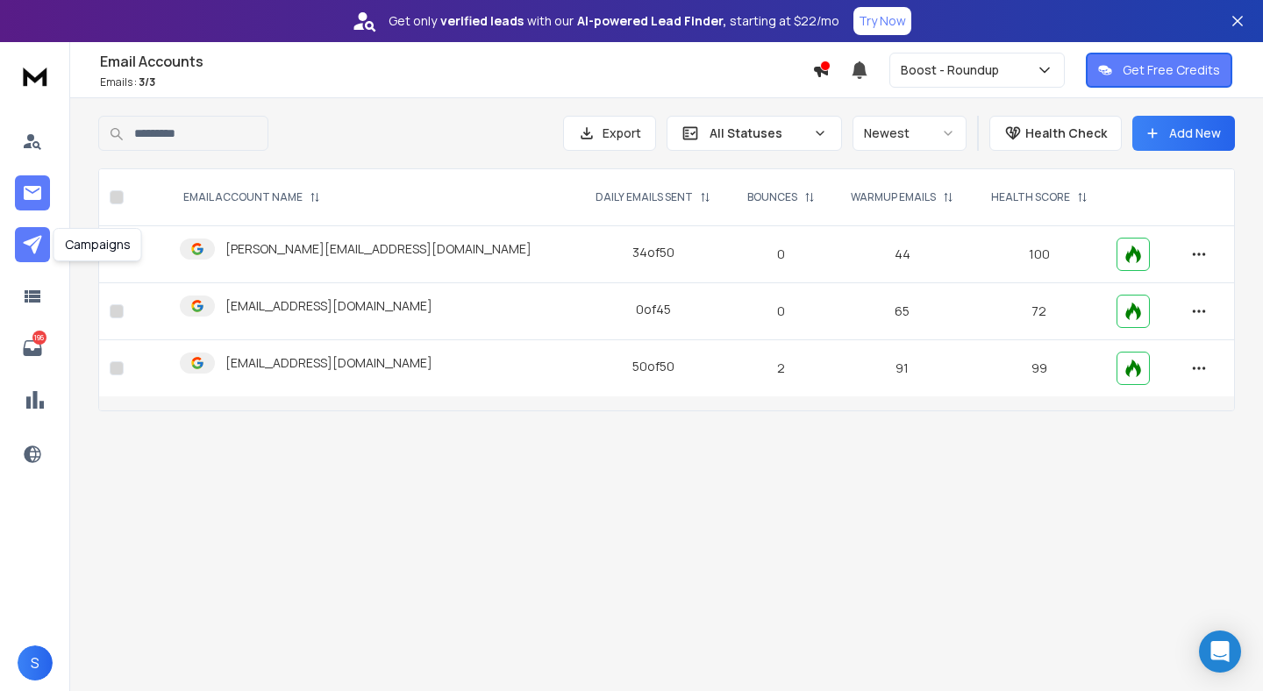
click at [43, 245] on link at bounding box center [32, 244] width 35 height 35
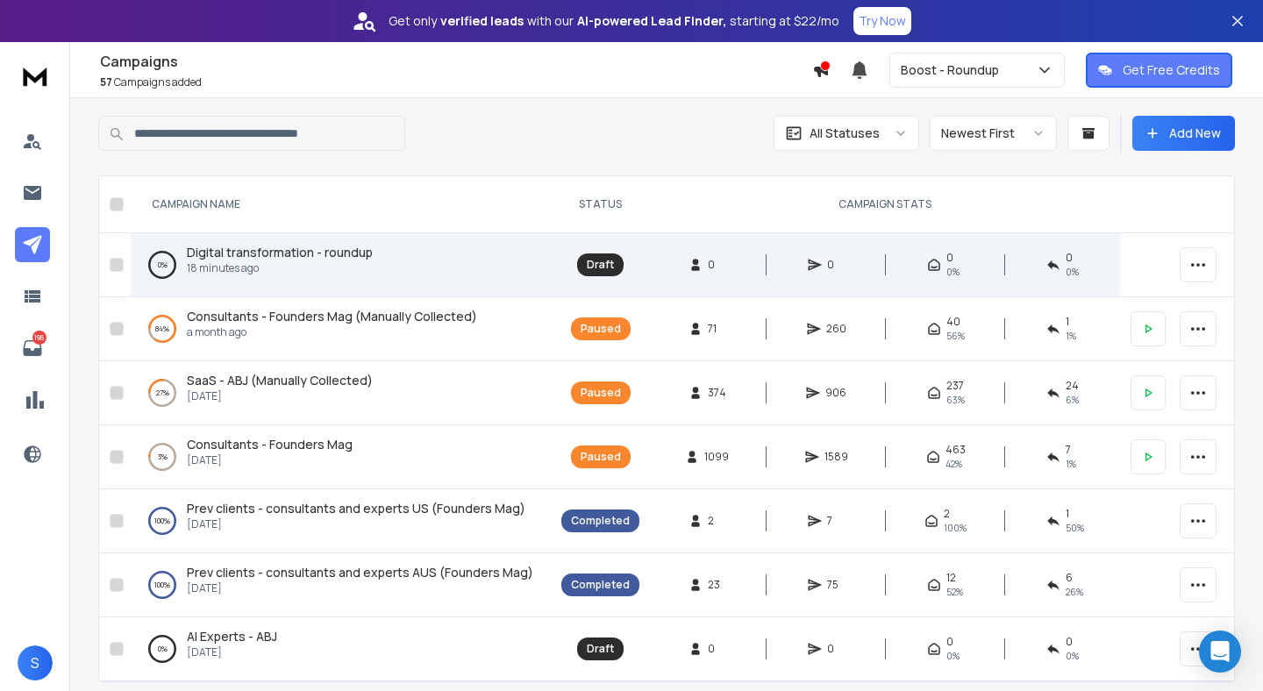
click at [339, 260] on span "Digital transformation - roundup" at bounding box center [280, 252] width 186 height 17
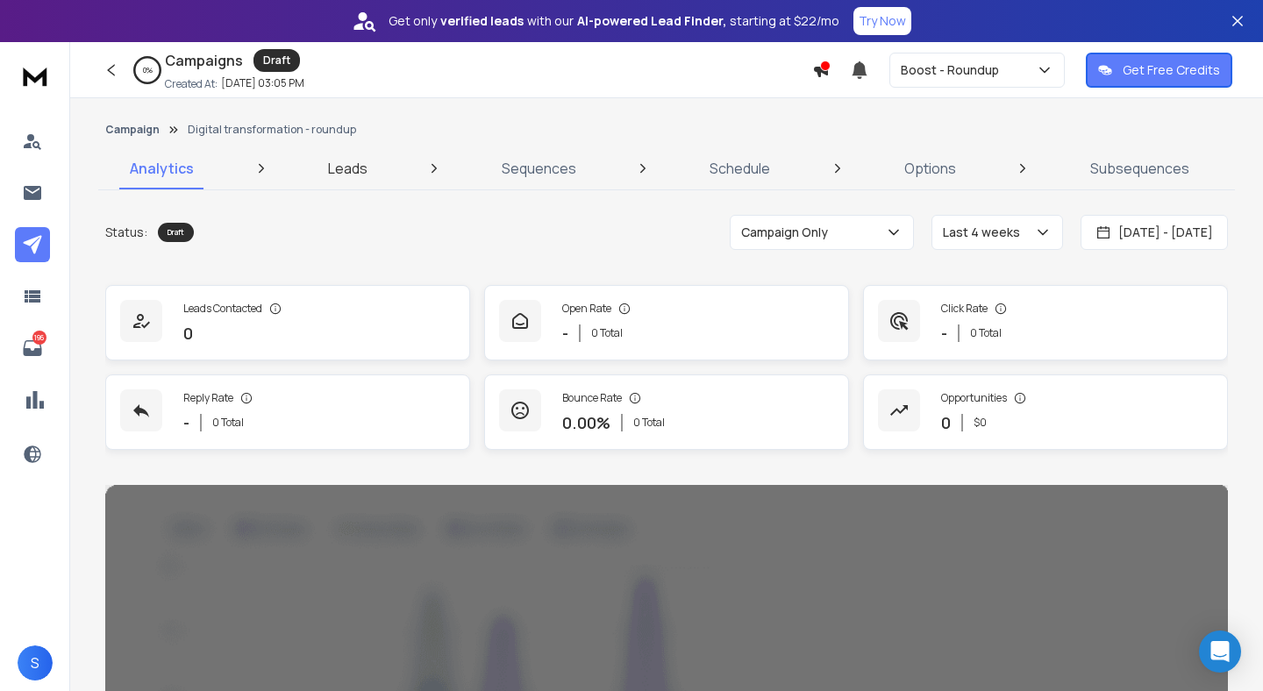
click at [348, 175] on p "Leads" at bounding box center [347, 168] width 39 height 21
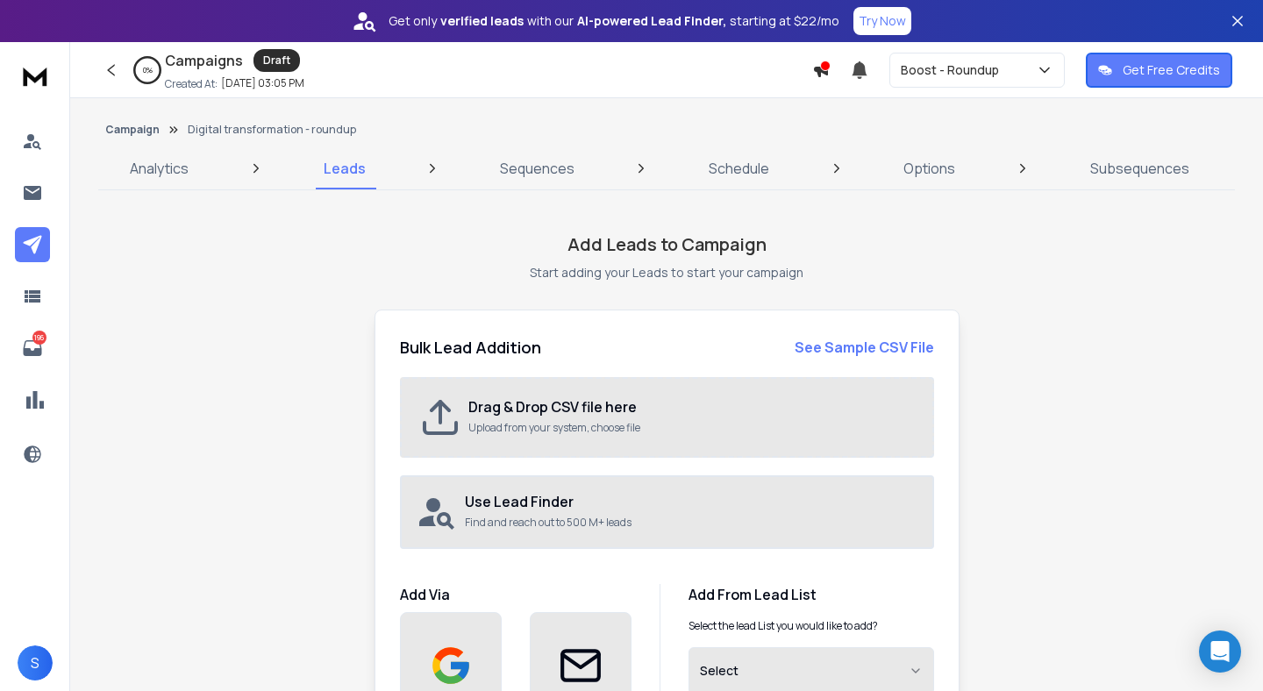
click at [577, 411] on h2 "Drag & Drop CSV file here" at bounding box center [691, 406] width 447 height 21
type input "**********"
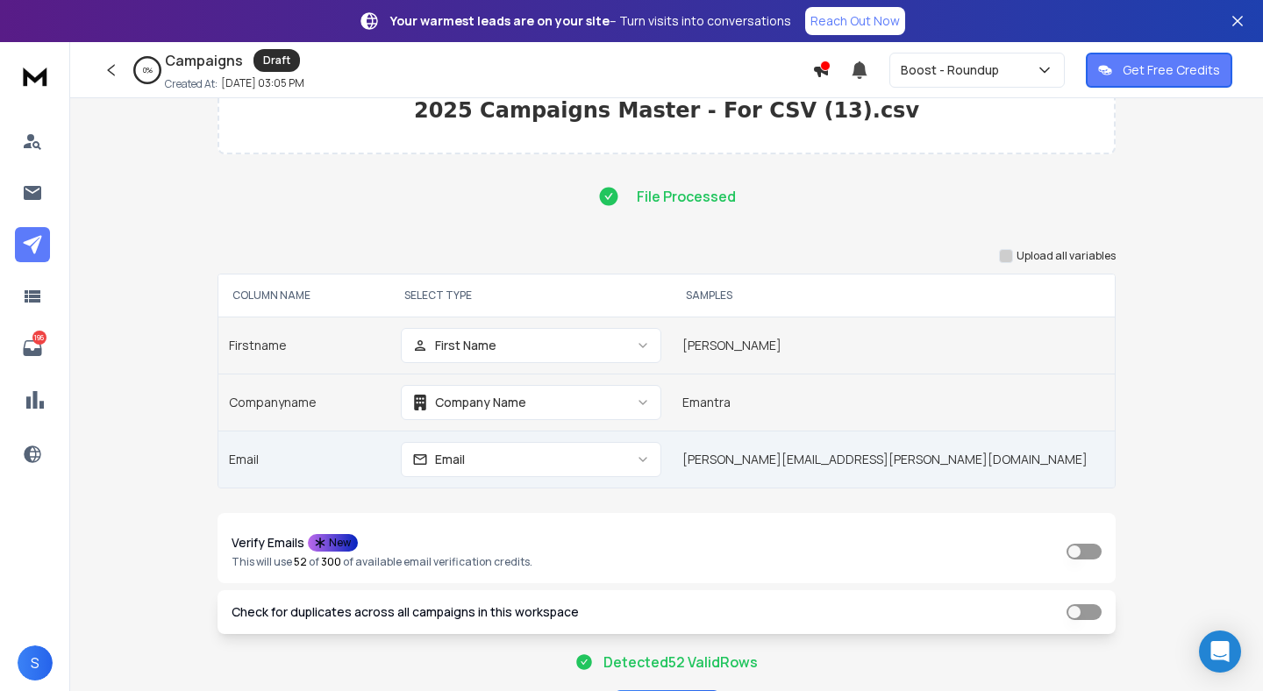
scroll to position [163, 0]
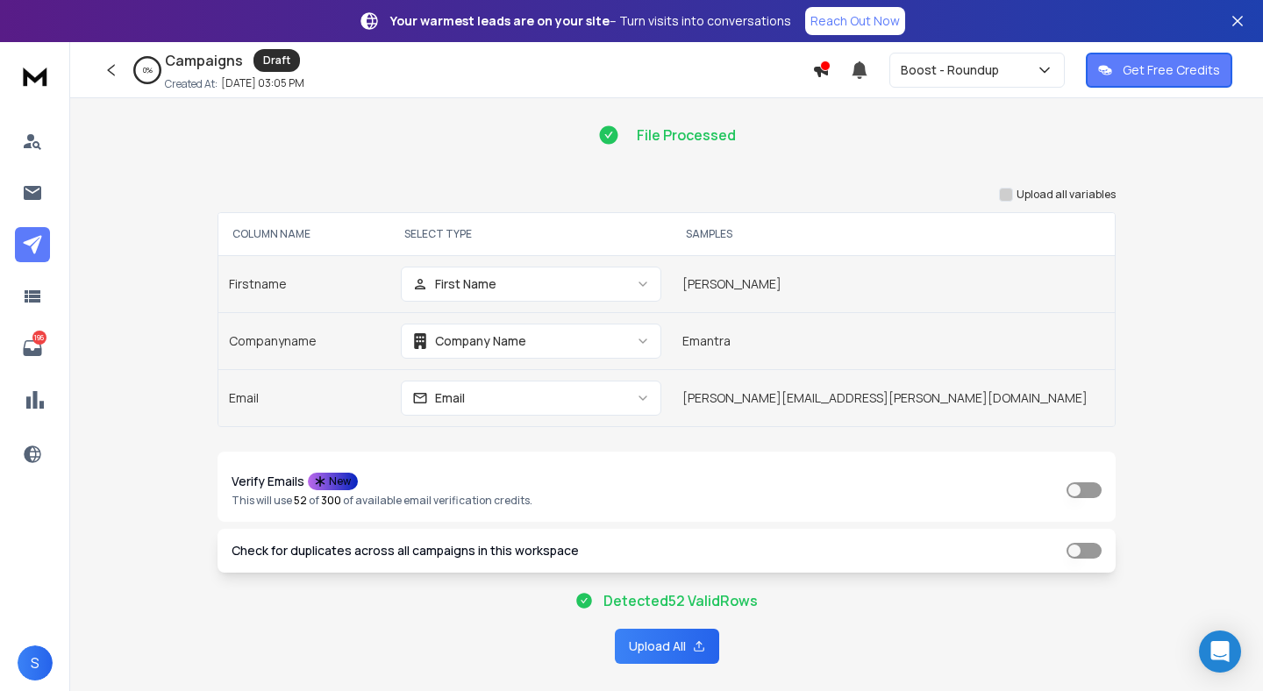
click at [1078, 553] on button "Check for duplicates across all campaigns in this workspace" at bounding box center [1084, 551] width 35 height 16
click at [682, 633] on button "Upload All" at bounding box center [667, 646] width 104 height 35
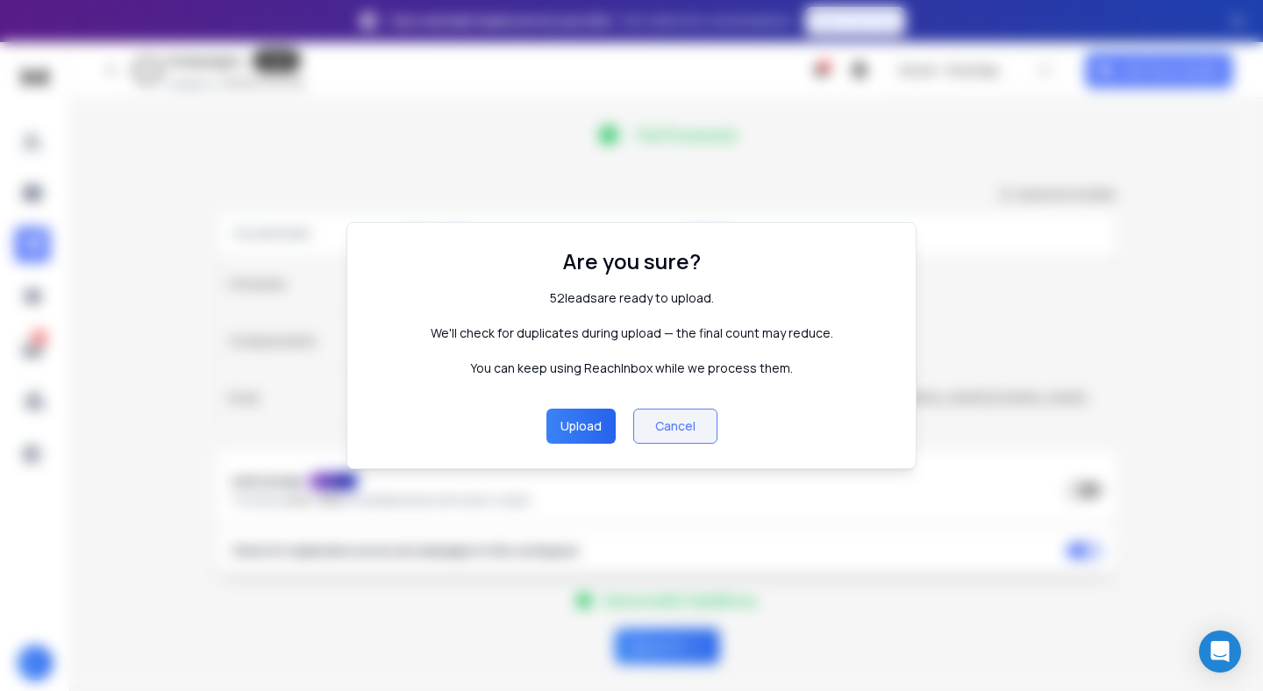
click at [589, 421] on button "Upload" at bounding box center [581, 426] width 69 height 35
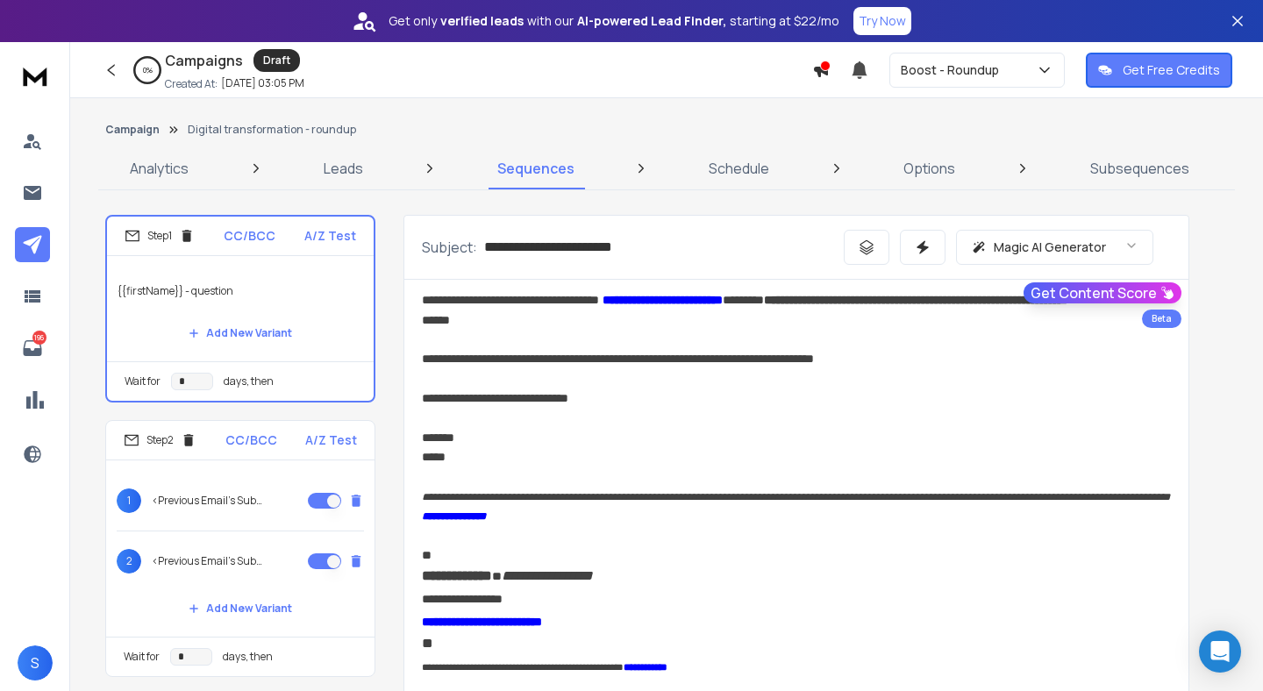
scroll to position [84, 0]
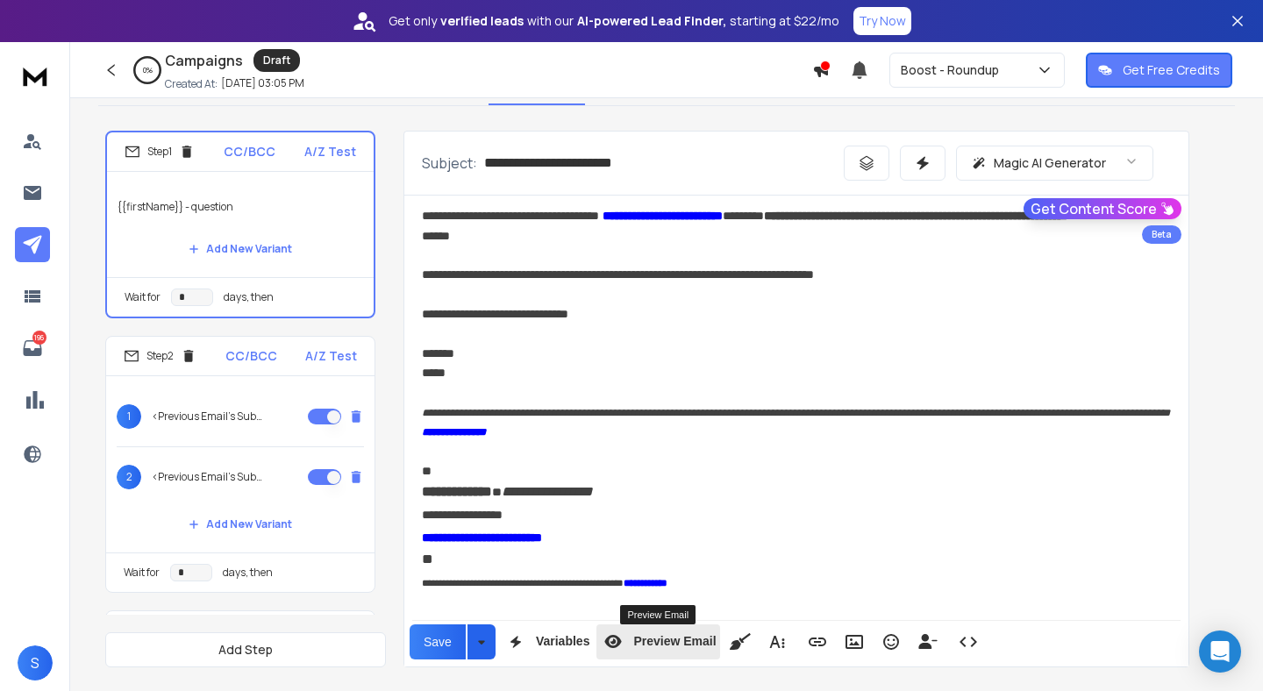
click at [622, 634] on icon "button" at bounding box center [613, 641] width 21 height 15
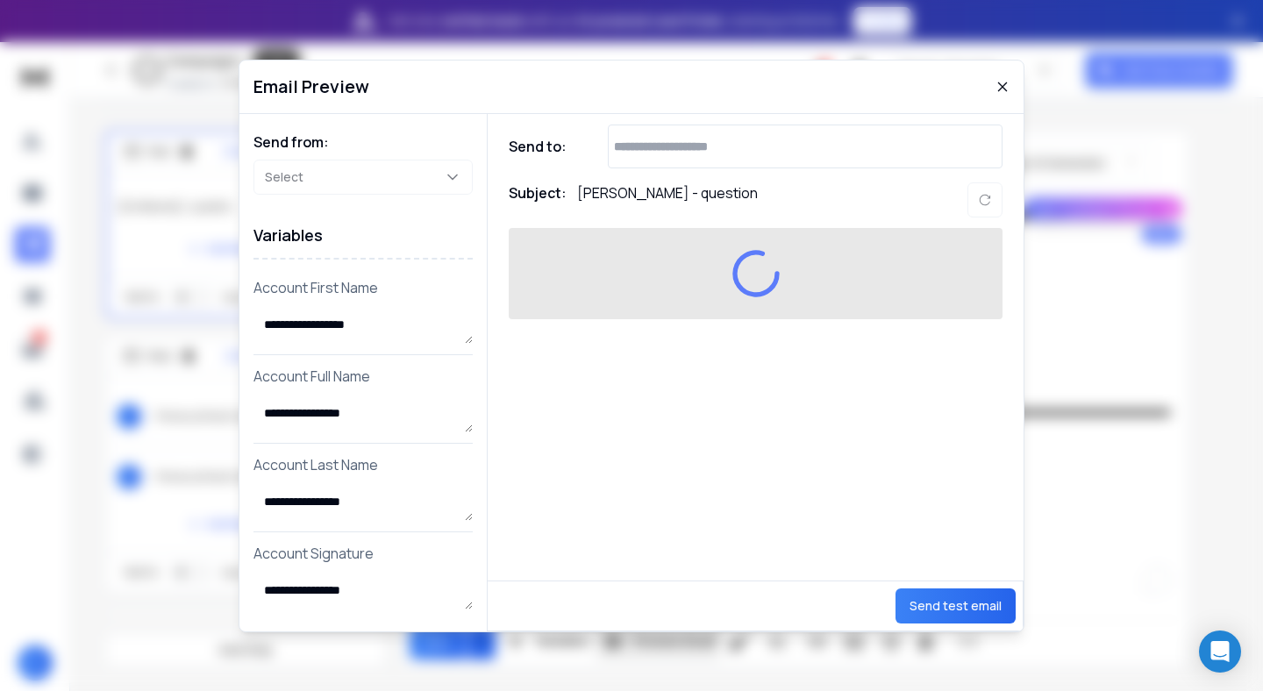
type textarea "**********"
type textarea "****"
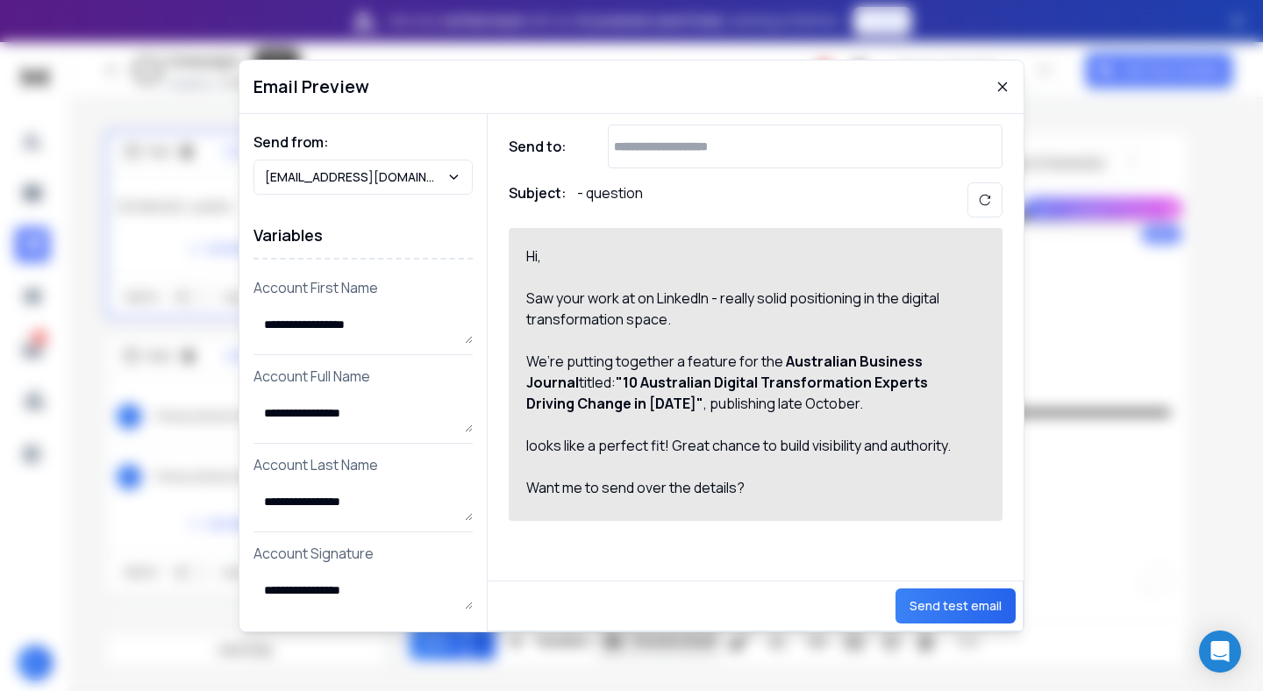
type textarea "*****"
type textarea "**********"
type textarea "******"
type textarea "**********"
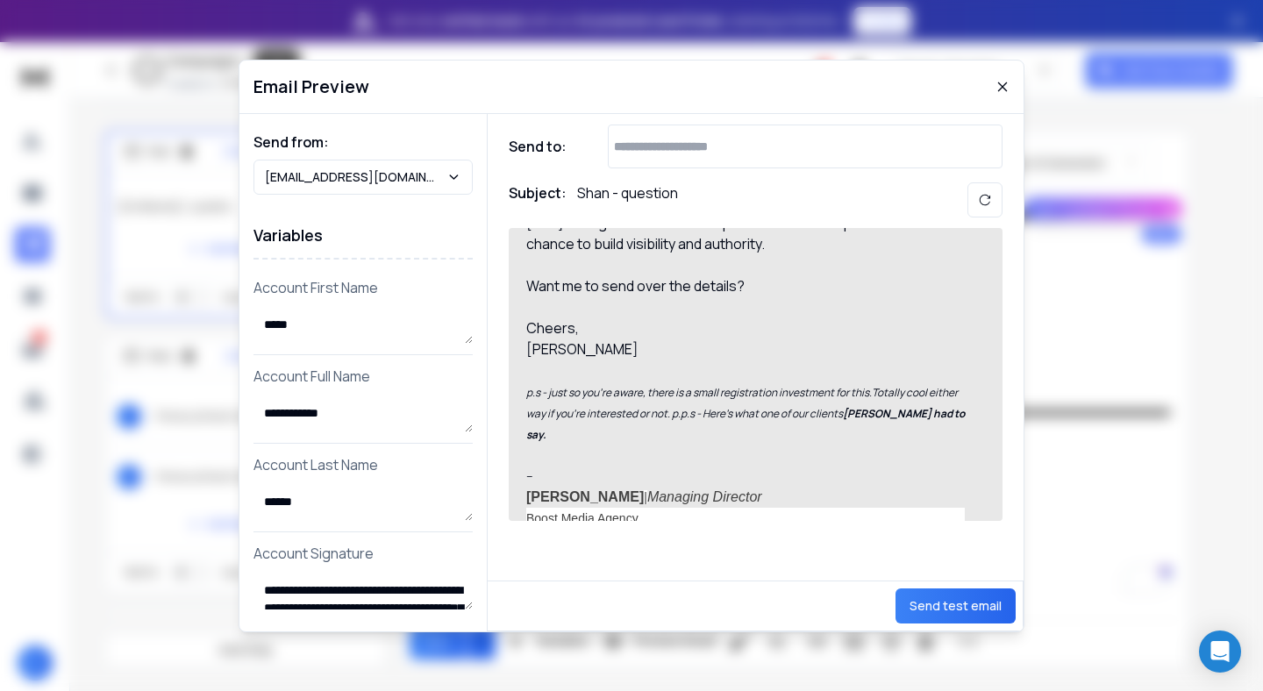
scroll to position [272, 0]
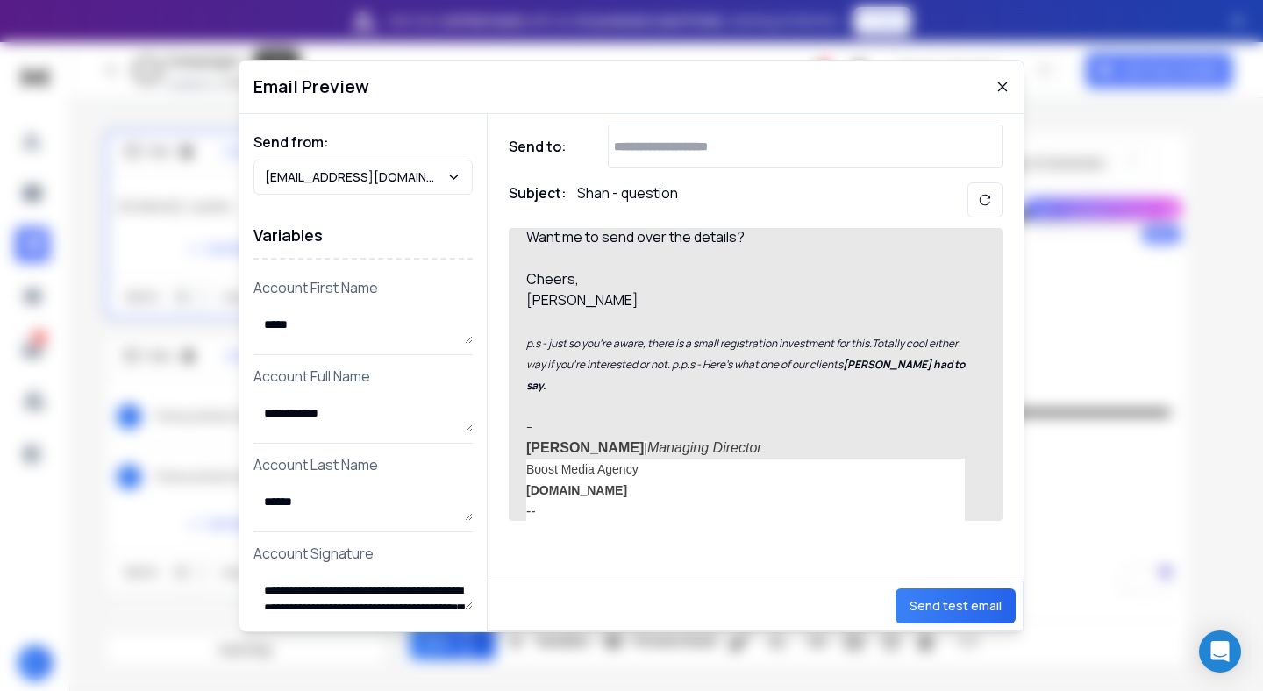
click at [1067, 382] on div "**********" at bounding box center [631, 346] width 1263 height 608
click at [999, 90] on icon at bounding box center [1003, 87] width 14 height 14
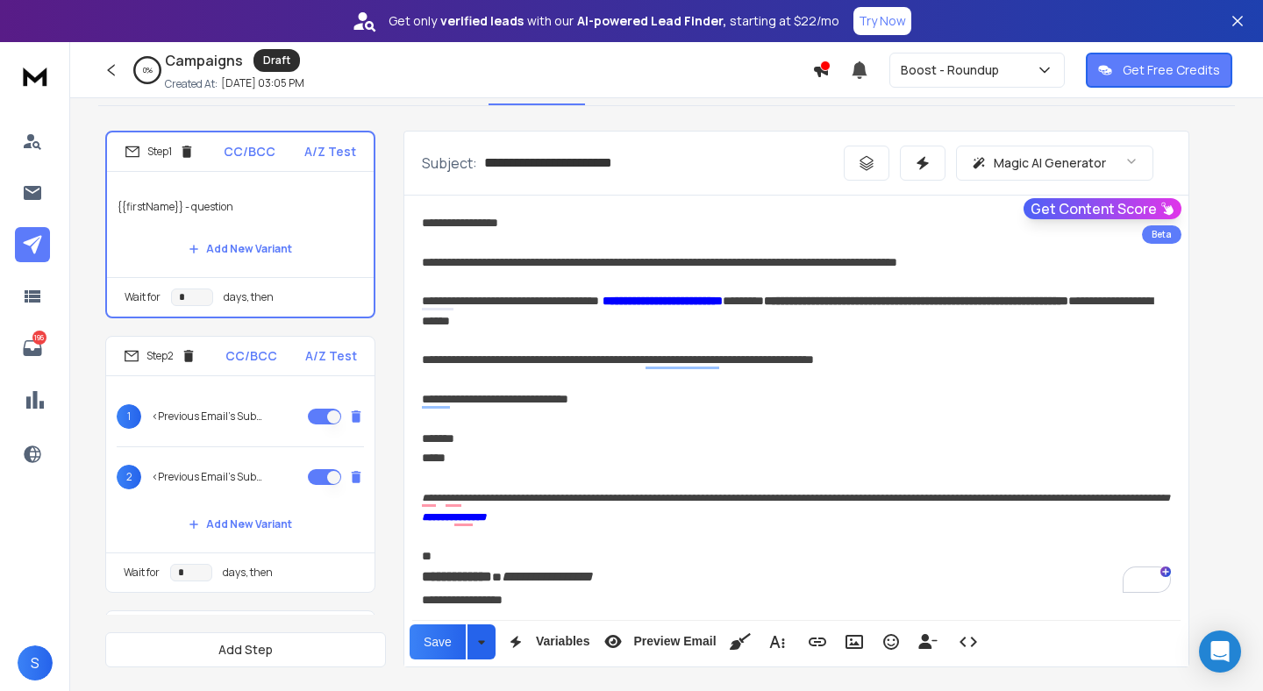
scroll to position [0, 0]
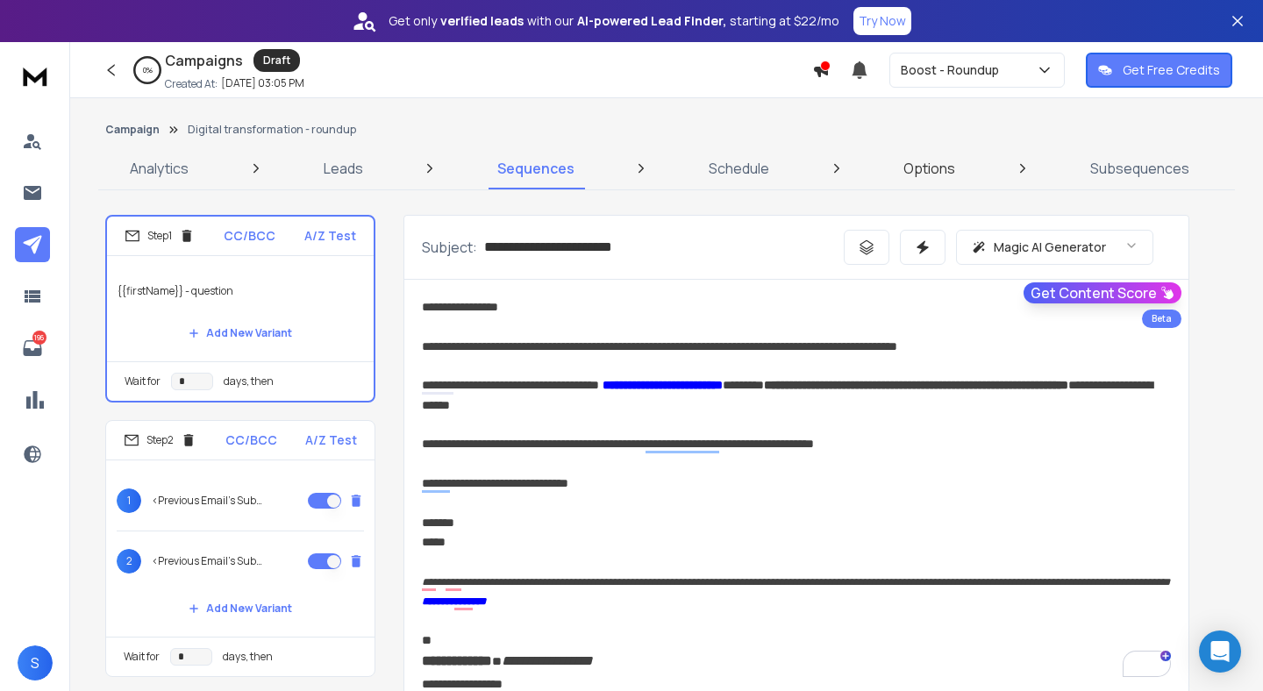
click at [940, 183] on link "Options" at bounding box center [929, 168] width 73 height 42
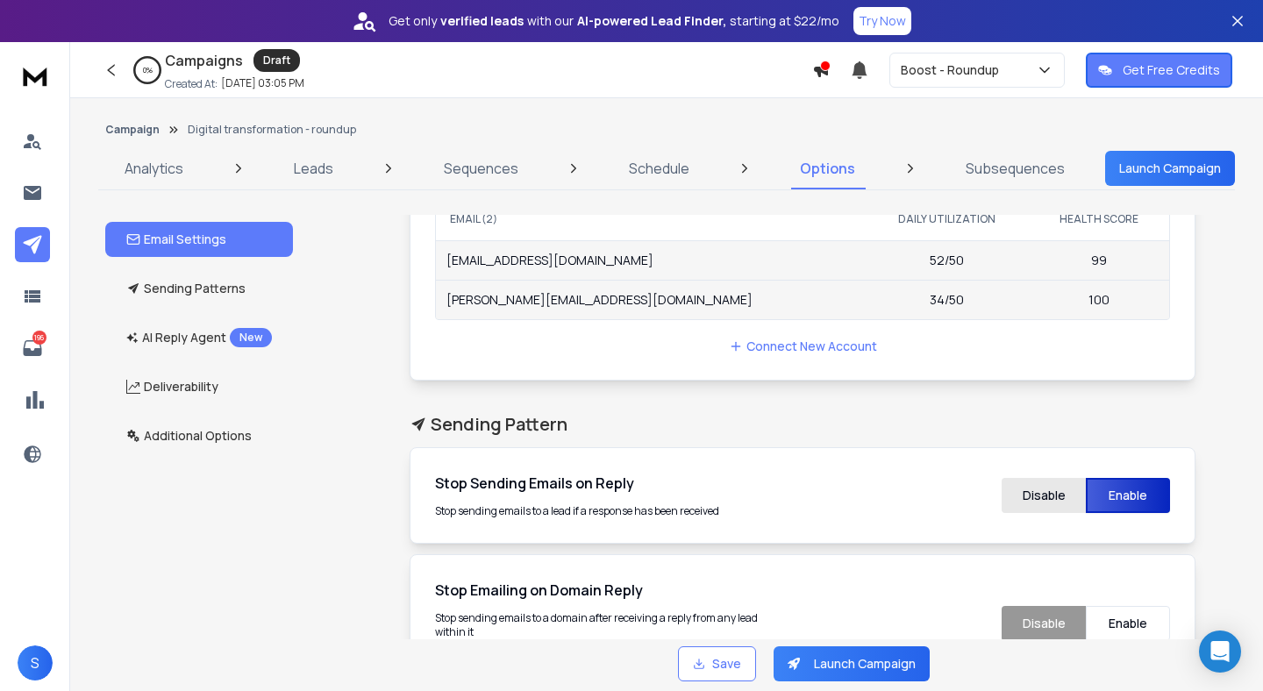
scroll to position [150, 0]
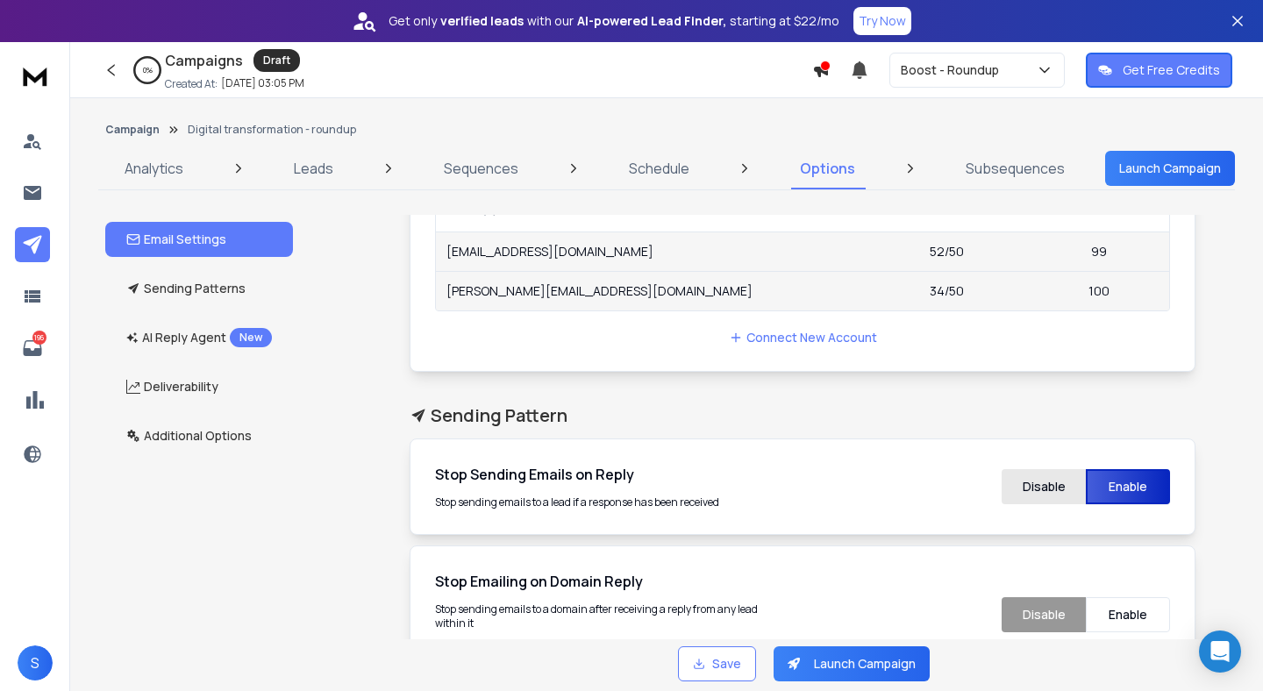
click at [809, 672] on button "Launch Campaign" at bounding box center [852, 664] width 156 height 35
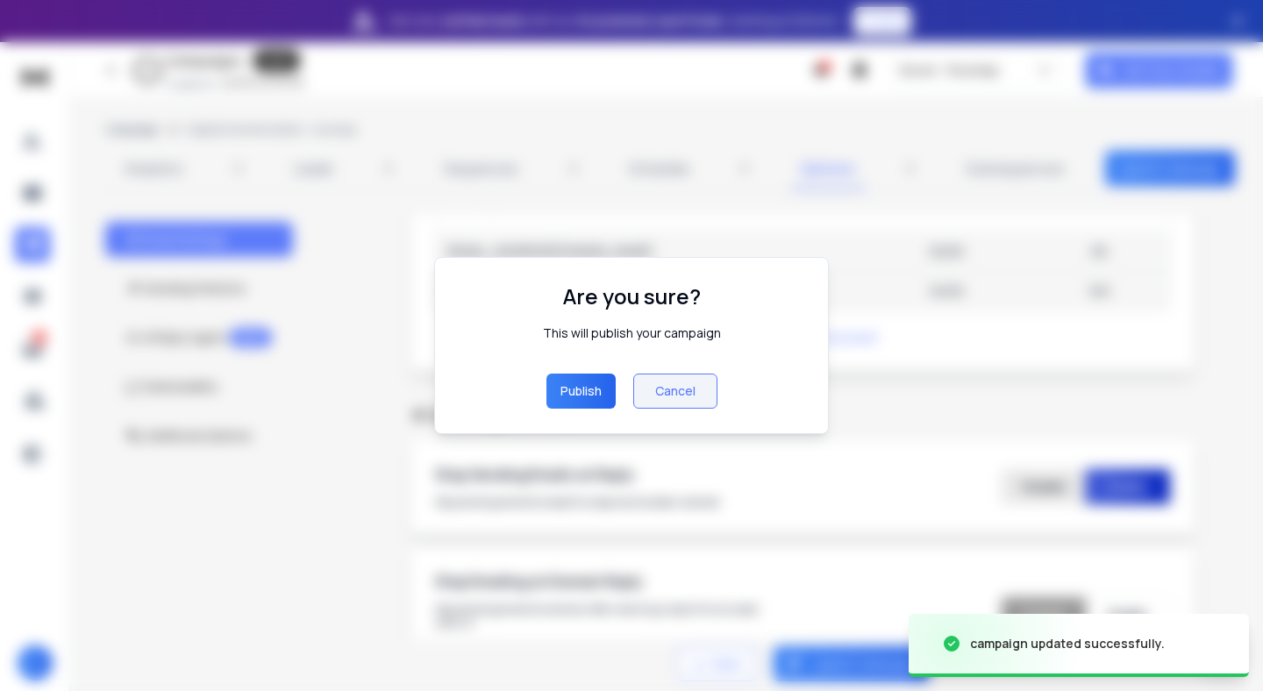
click at [593, 404] on button "Publish" at bounding box center [581, 391] width 69 height 35
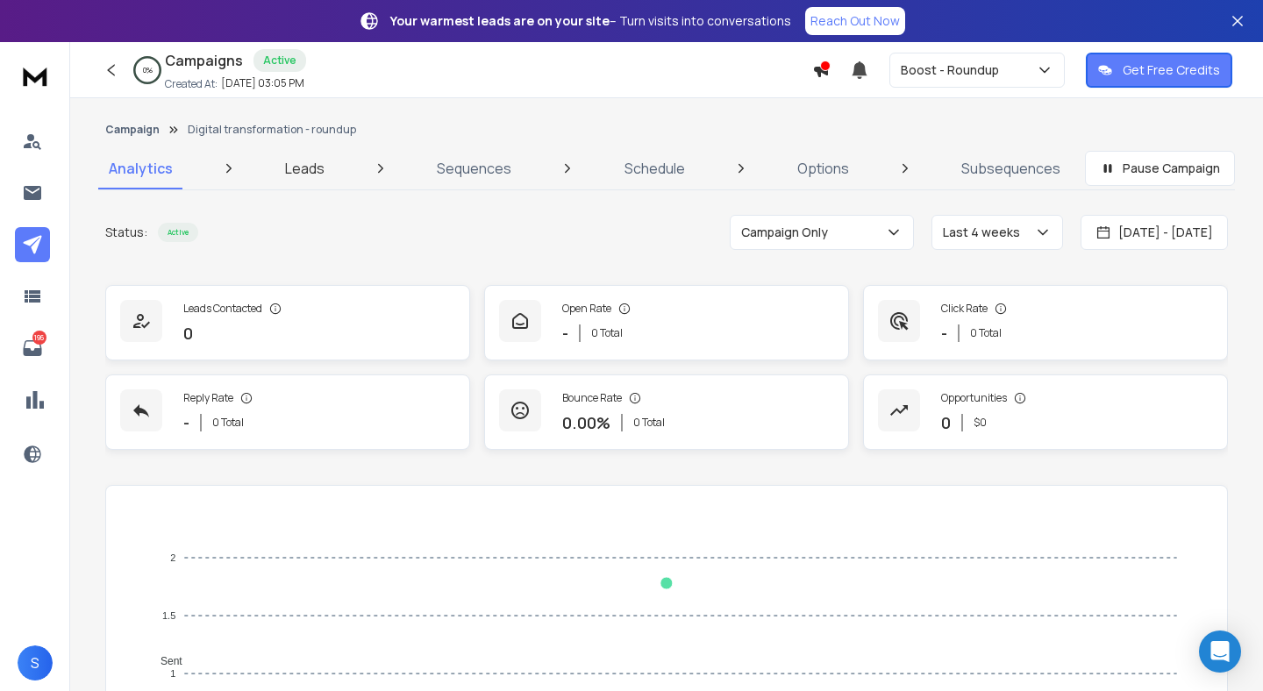
click at [311, 170] on p "Leads" at bounding box center [304, 168] width 39 height 21
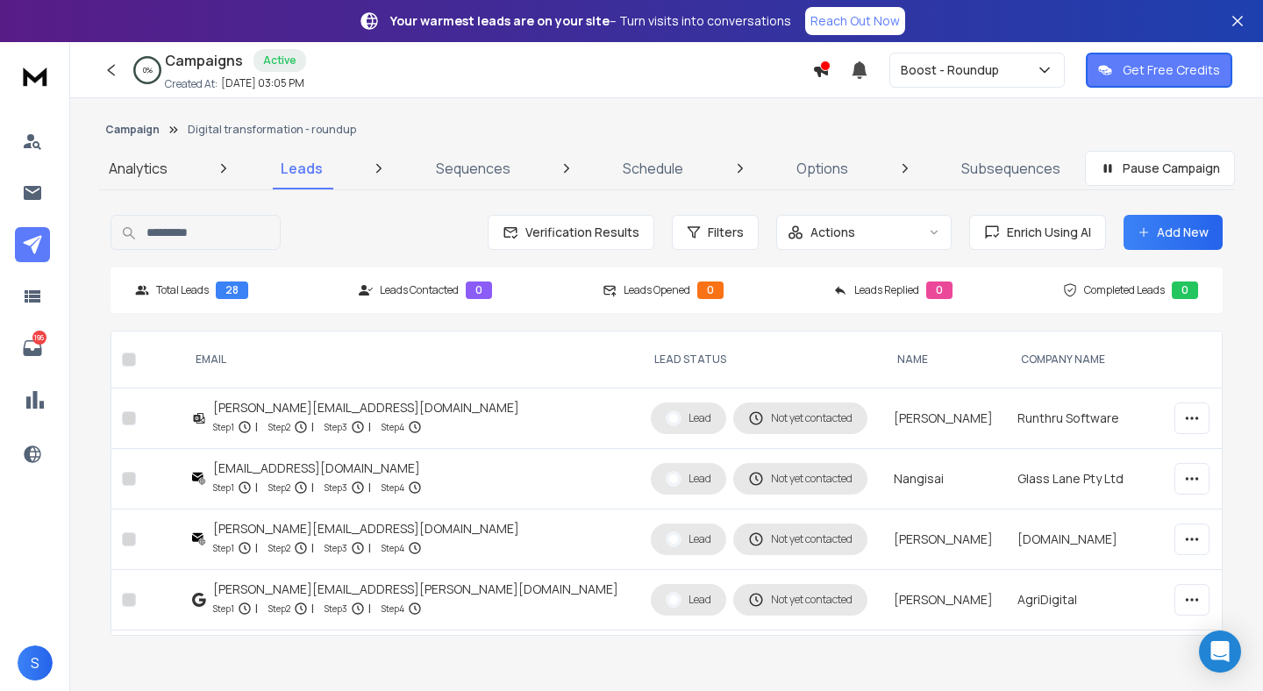
click at [158, 171] on p "Analytics" at bounding box center [138, 168] width 59 height 21
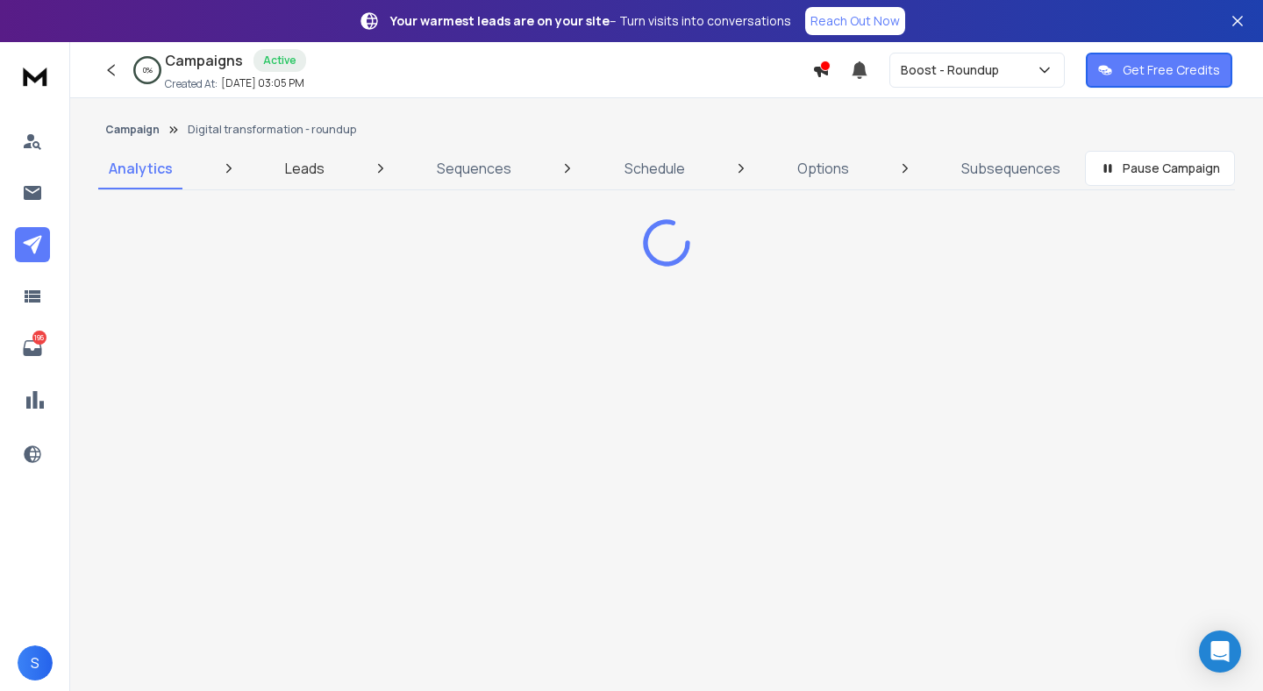
click at [304, 169] on p "Leads" at bounding box center [304, 168] width 39 height 21
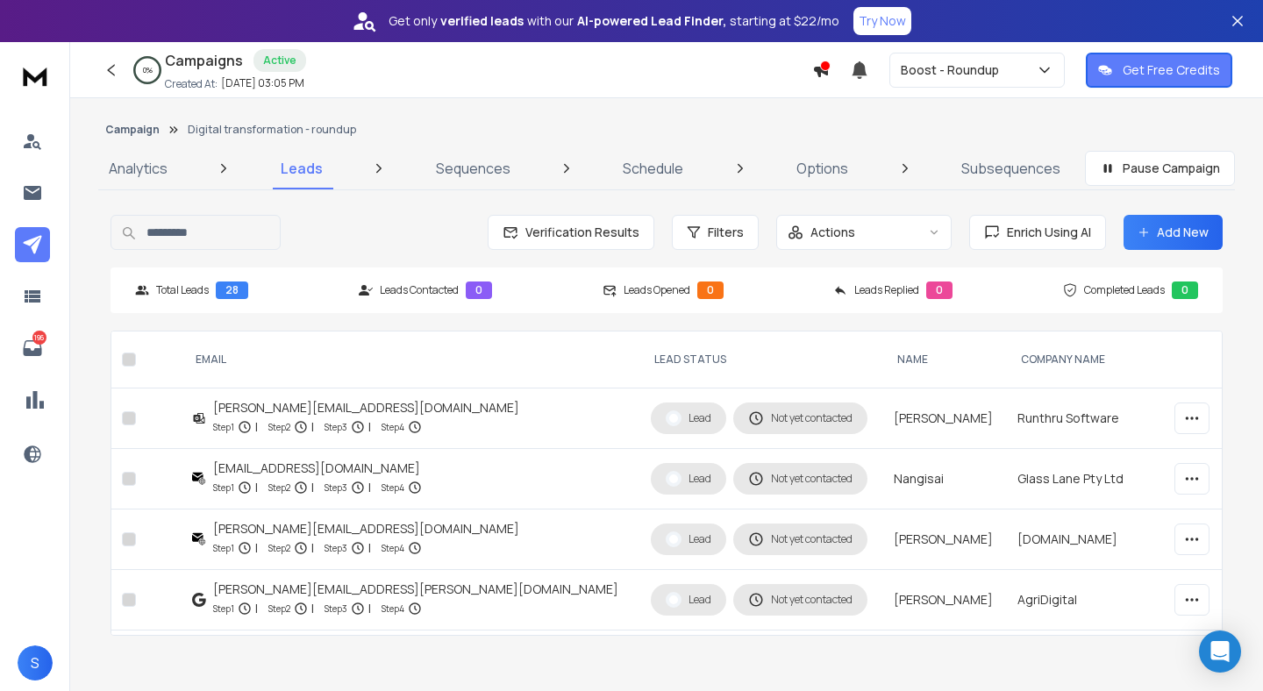
click at [1150, 235] on icon at bounding box center [1144, 232] width 12 height 12
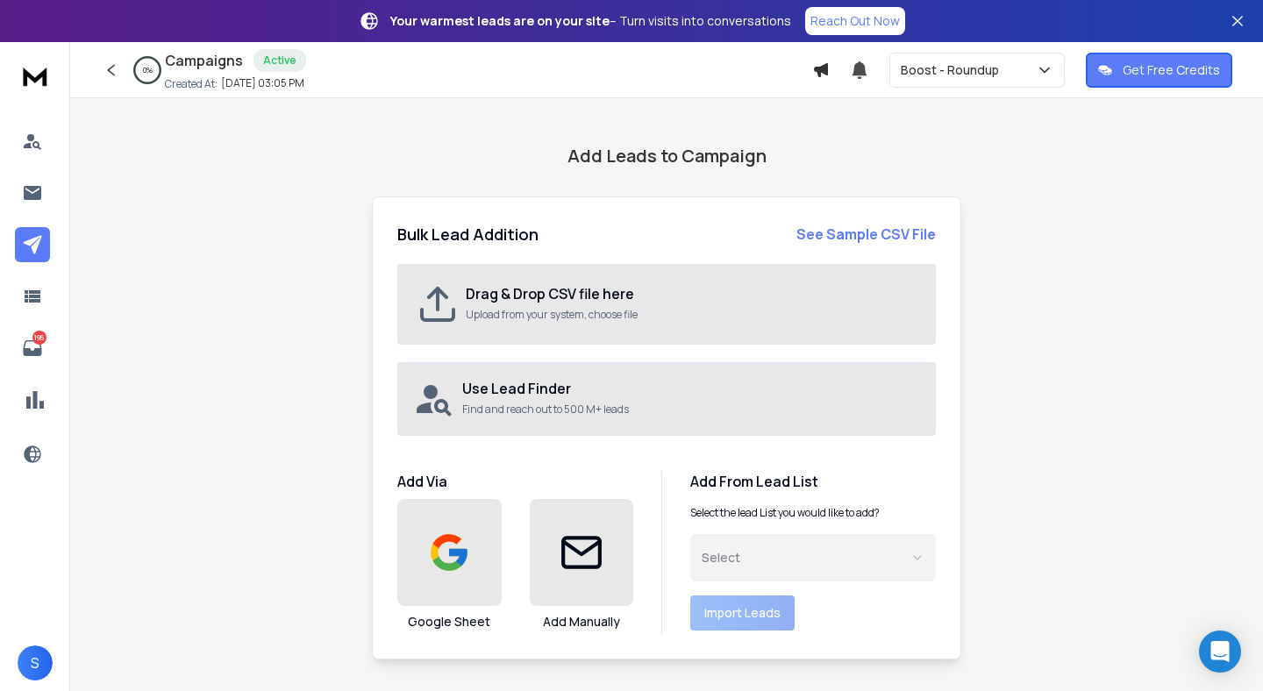
click at [545, 292] on h2 "Drag & Drop CSV file here" at bounding box center [691, 293] width 451 height 21
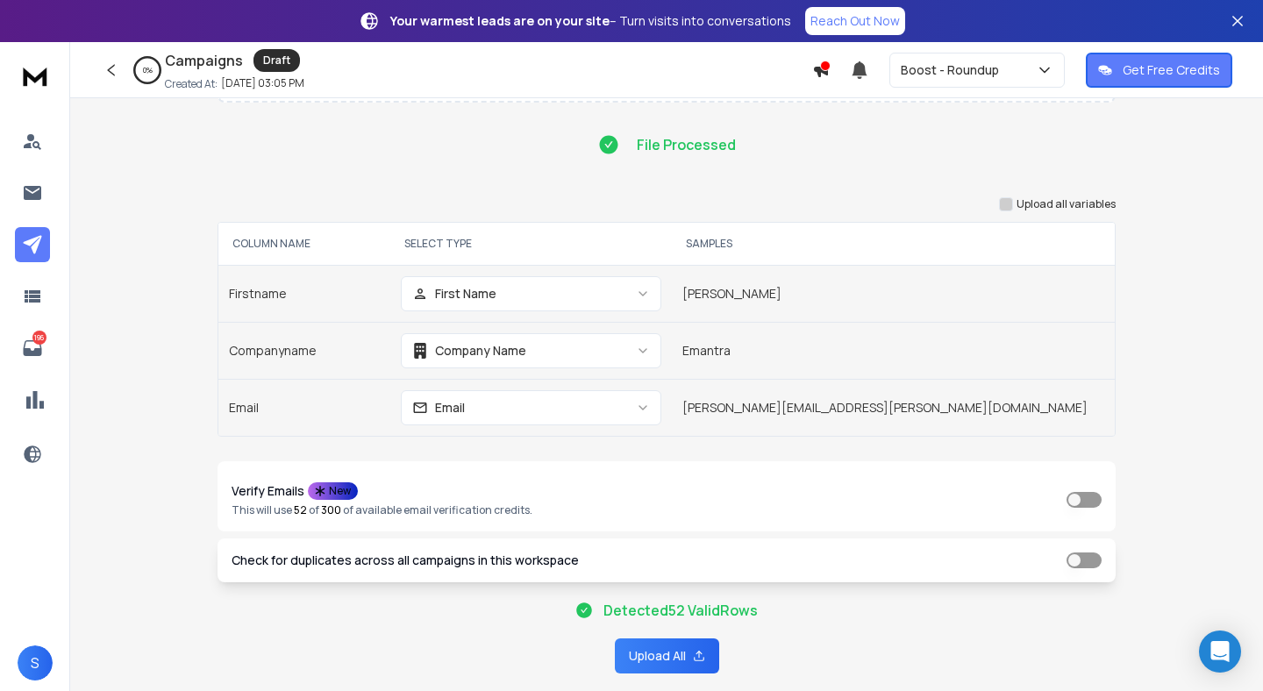
scroll to position [155, 0]
click at [1093, 556] on button "Check for duplicates across all campaigns in this workspace" at bounding box center [1084, 559] width 35 height 16
click at [701, 642] on button "Upload All" at bounding box center [667, 654] width 104 height 35
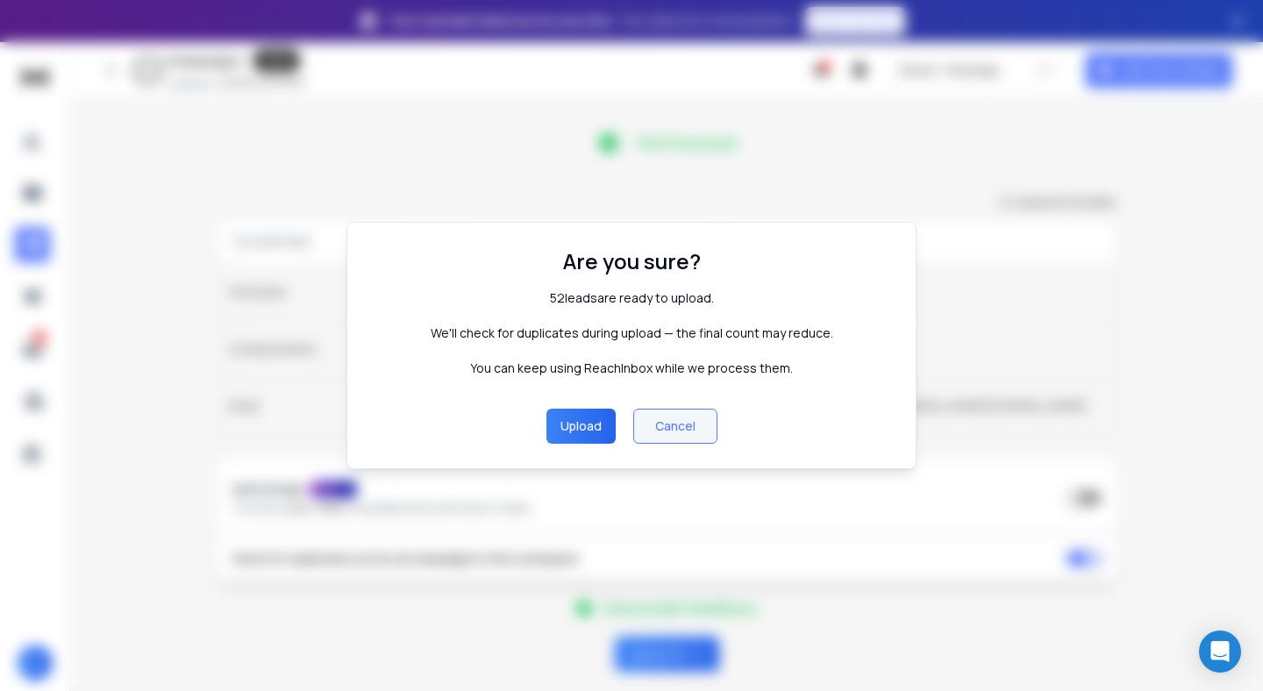
click at [672, 425] on button "Cancel" at bounding box center [675, 426] width 84 height 35
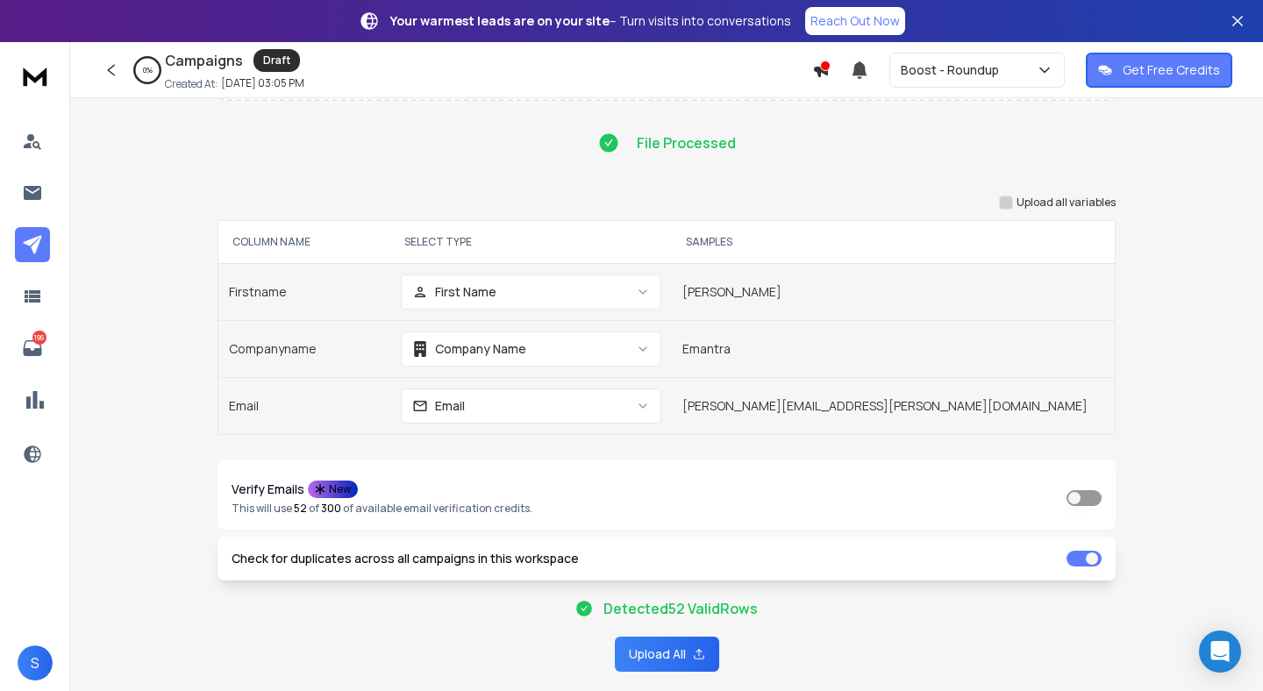
click at [706, 645] on button "Upload All" at bounding box center [667, 654] width 104 height 35
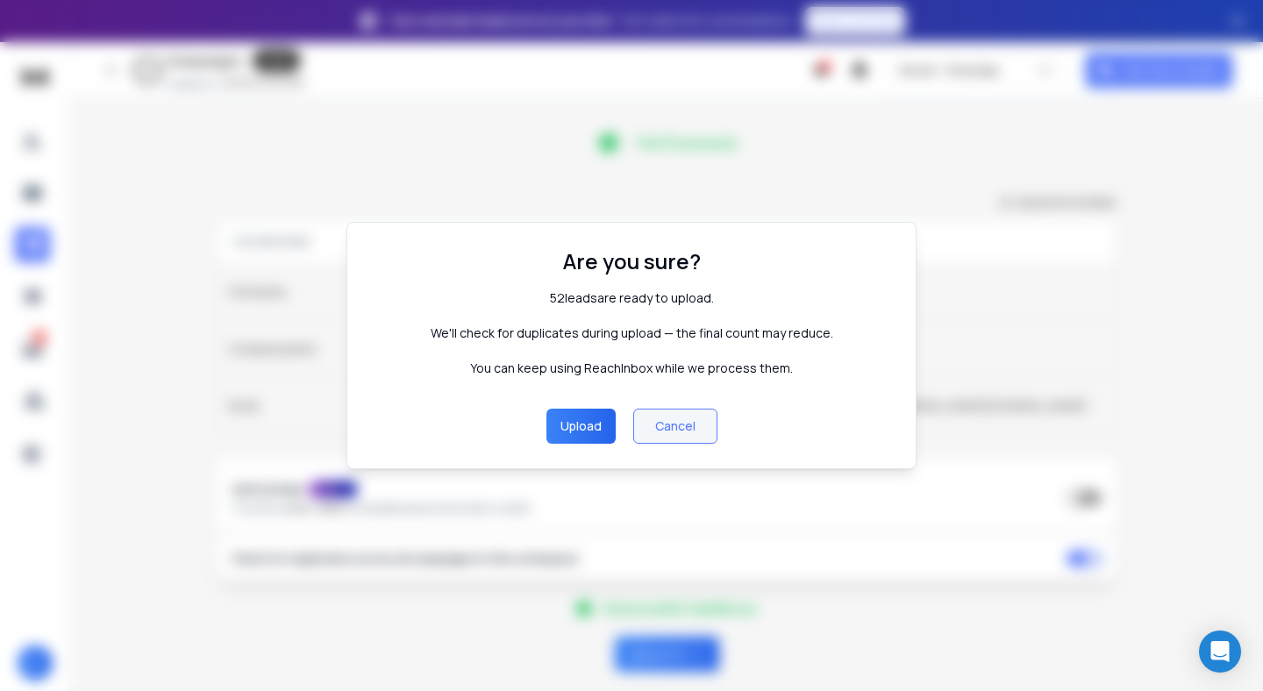
click at [684, 422] on button "Cancel" at bounding box center [675, 426] width 84 height 35
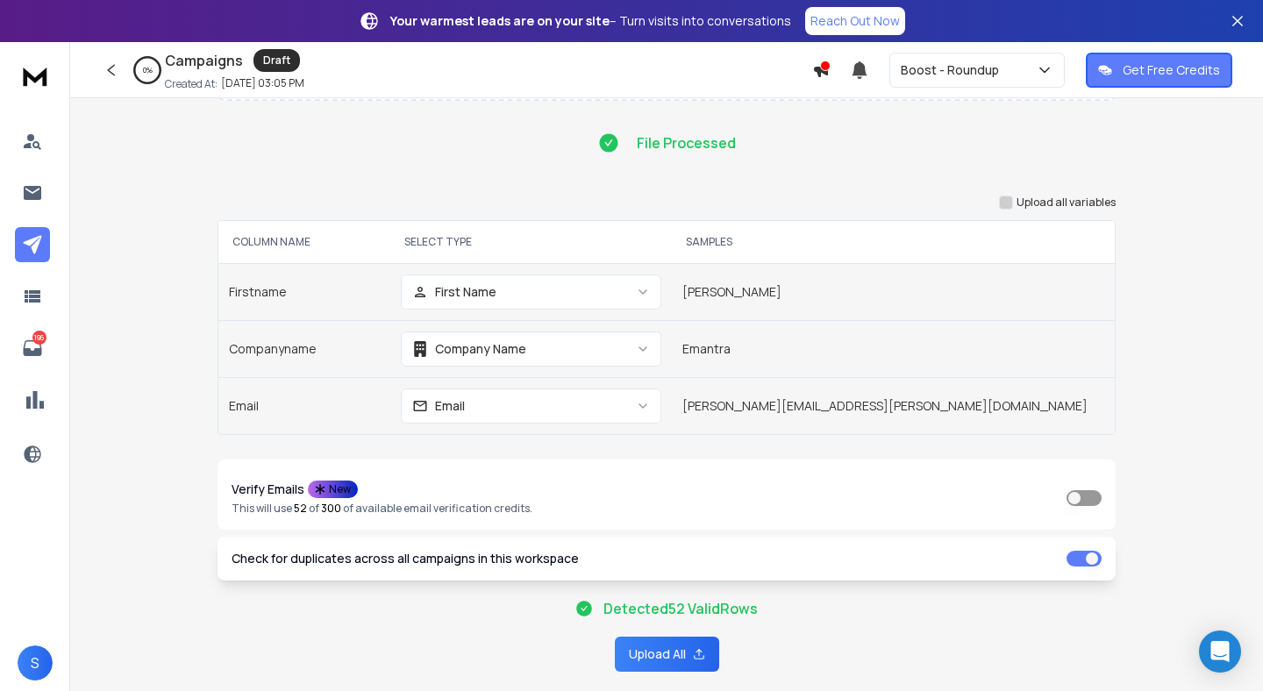
click at [693, 650] on icon at bounding box center [699, 654] width 12 height 12
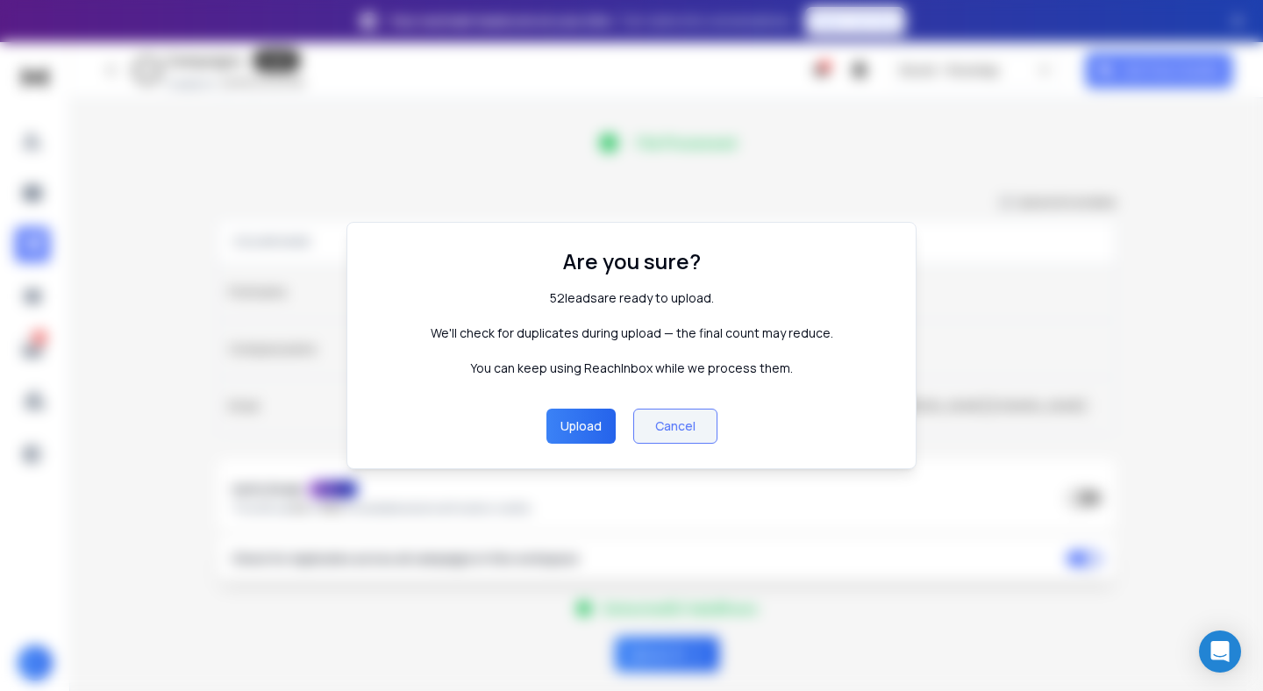
click at [590, 412] on button "Upload" at bounding box center [581, 426] width 69 height 35
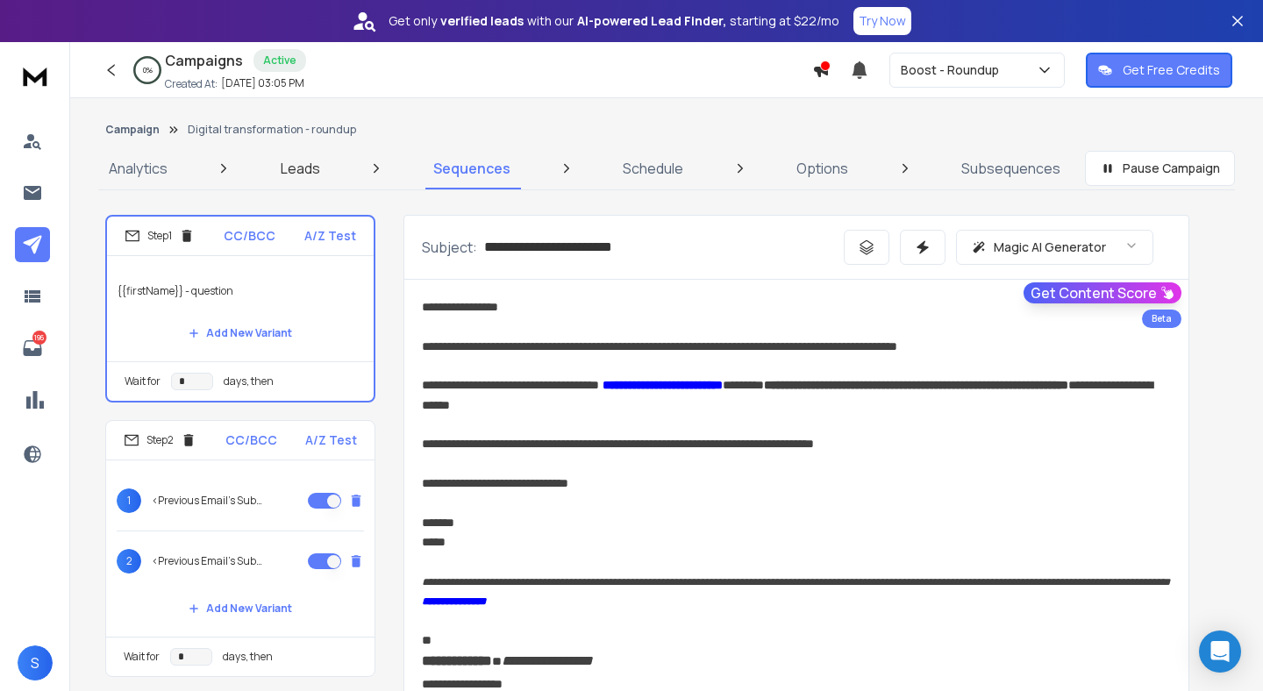
click at [317, 175] on p "Leads" at bounding box center [300, 168] width 39 height 21
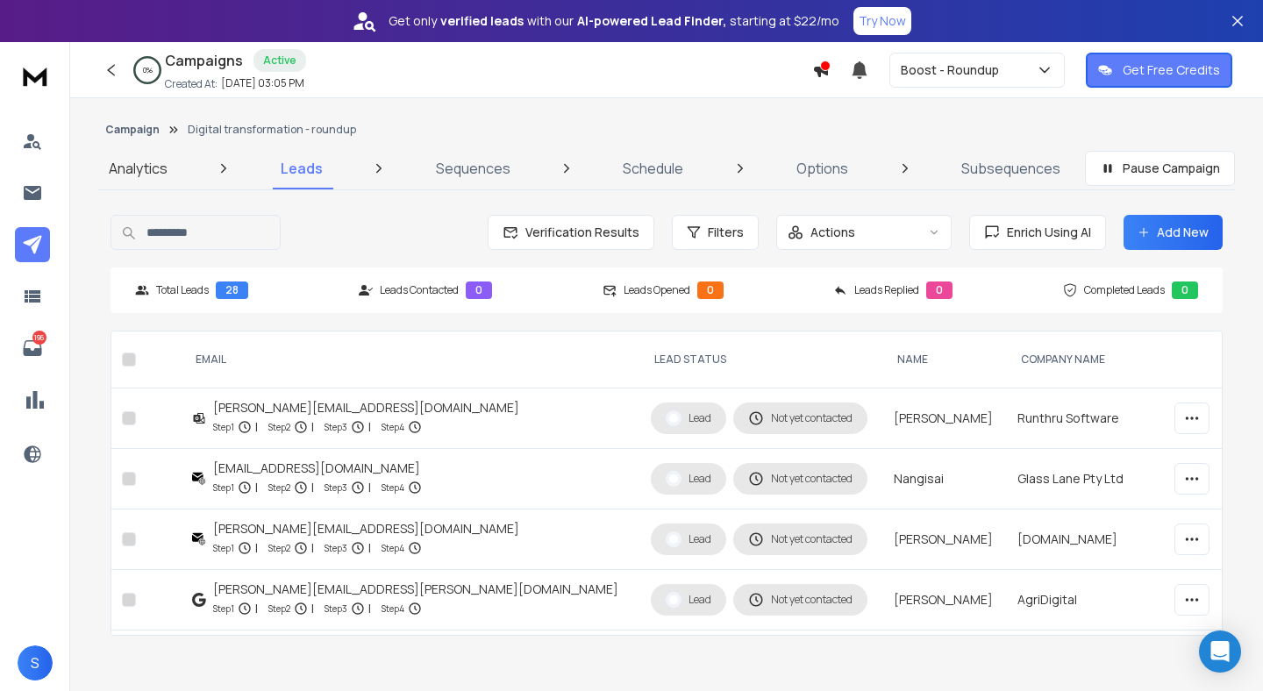
click at [132, 168] on p "Analytics" at bounding box center [138, 168] width 59 height 21
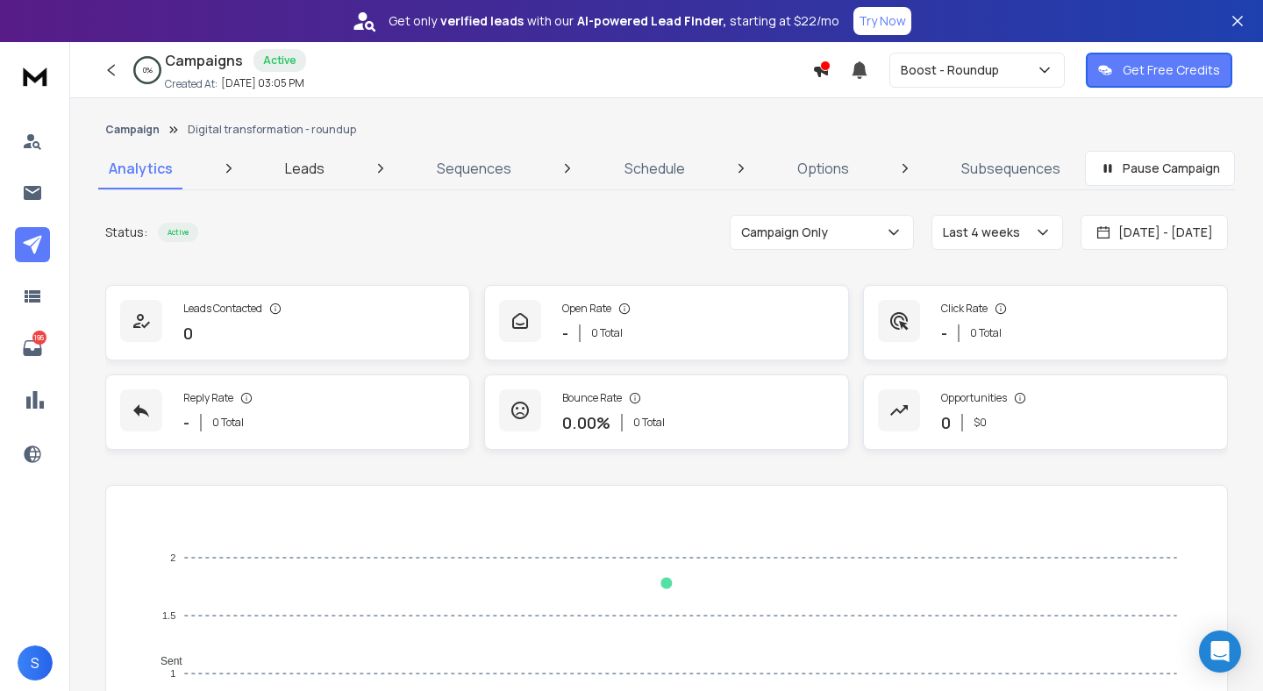
click at [305, 175] on p "Leads" at bounding box center [304, 168] width 39 height 21
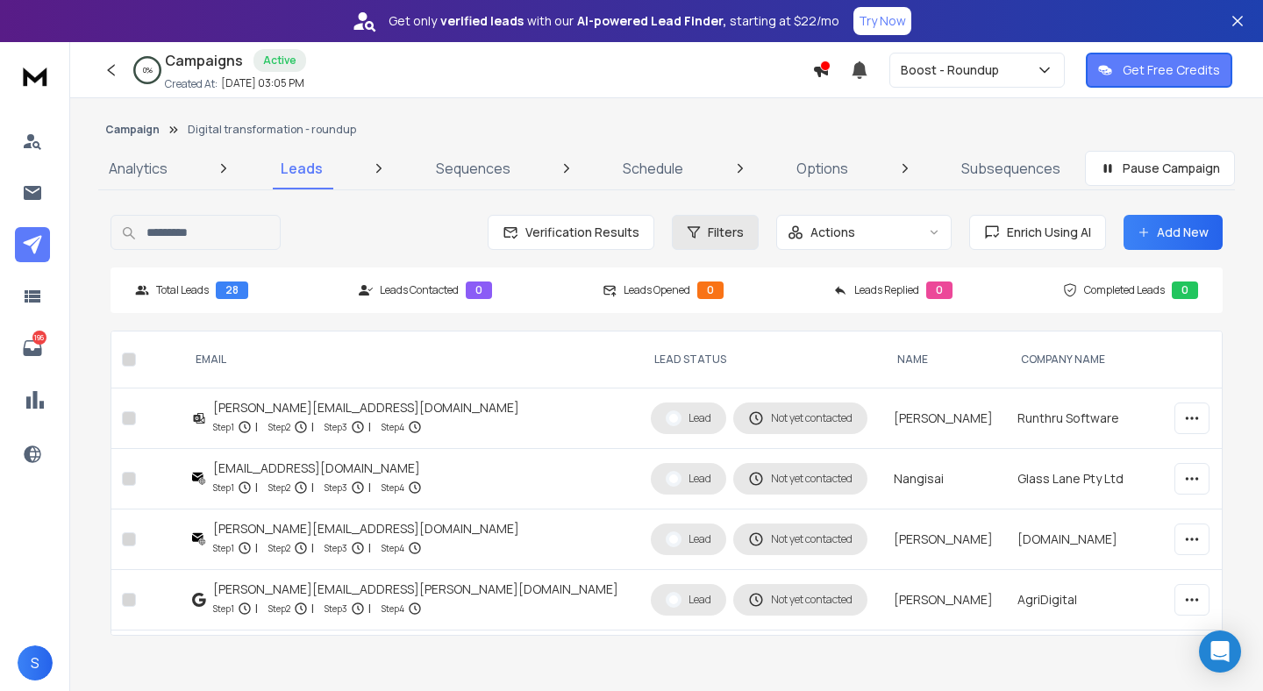
click at [687, 234] on icon "button" at bounding box center [694, 232] width 14 height 14
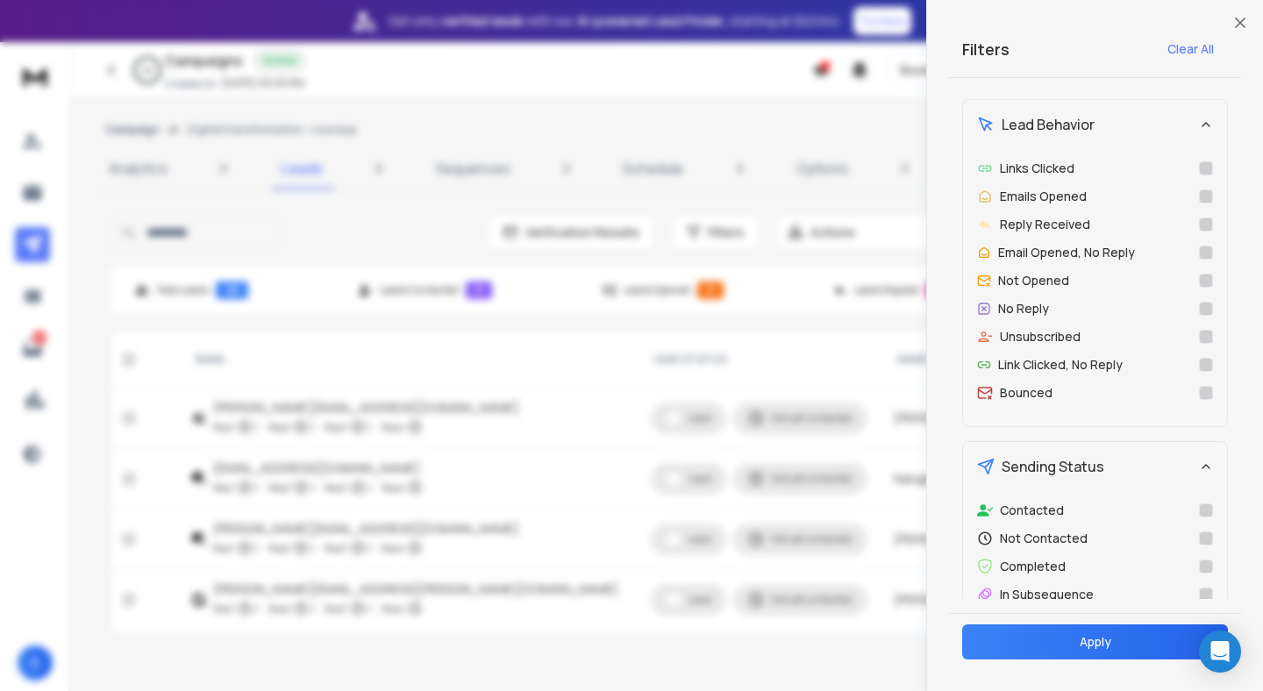
click at [768, 424] on div at bounding box center [631, 345] width 1263 height 691
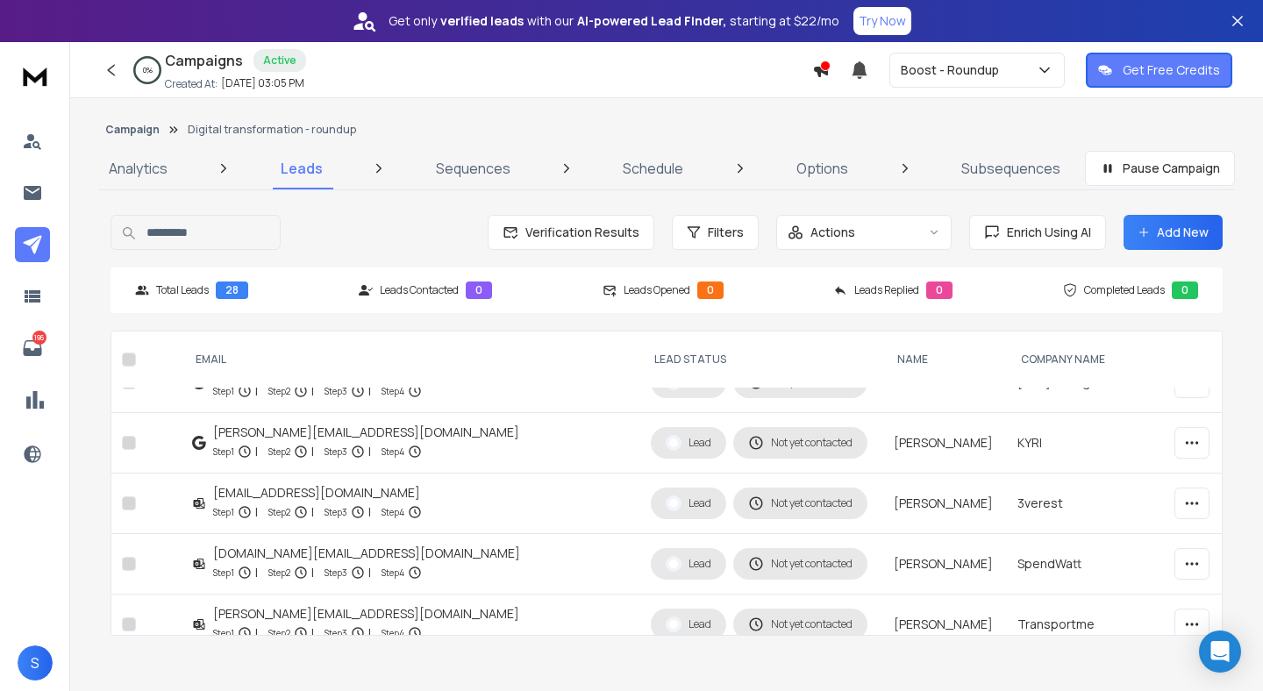
scroll to position [1461, 0]
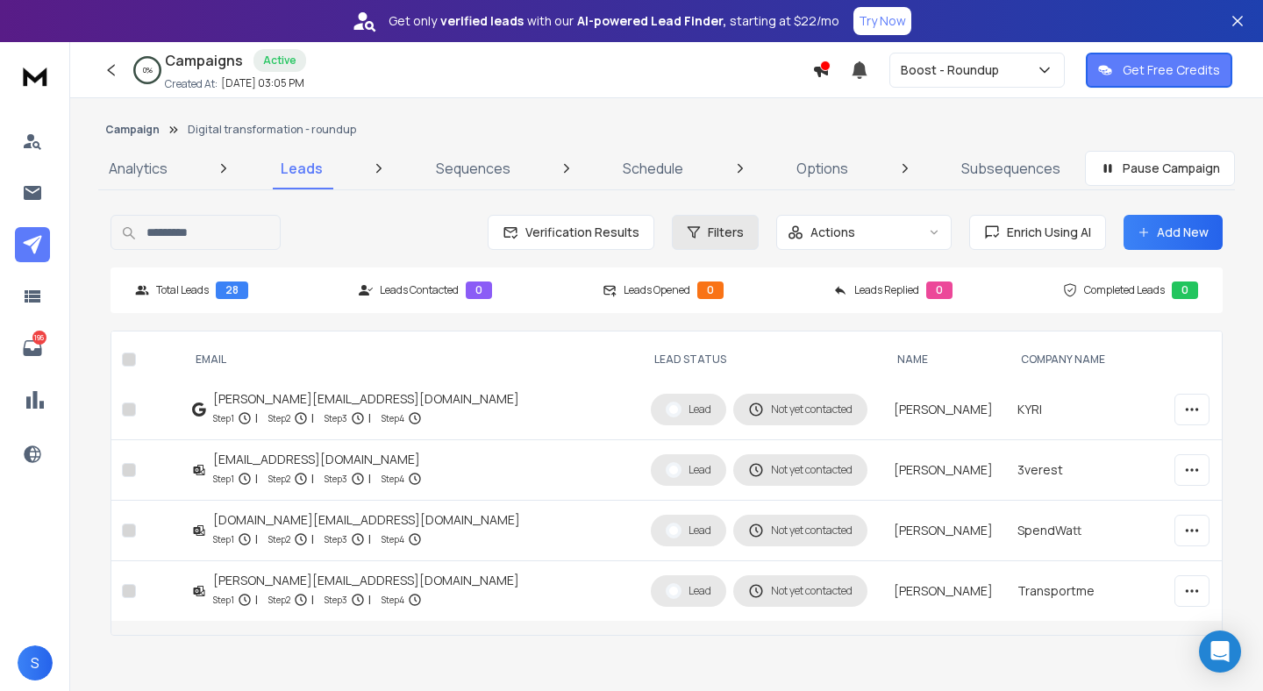
click at [695, 222] on button "Filters" at bounding box center [715, 232] width 87 height 35
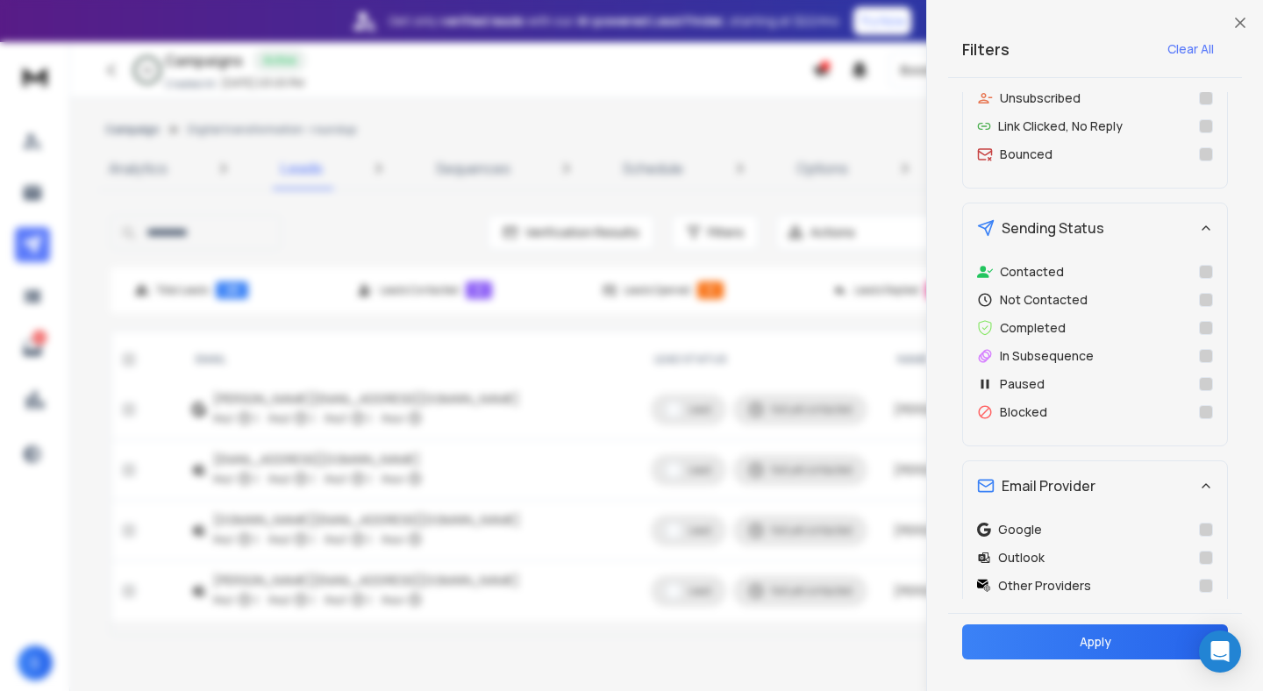
scroll to position [0, 0]
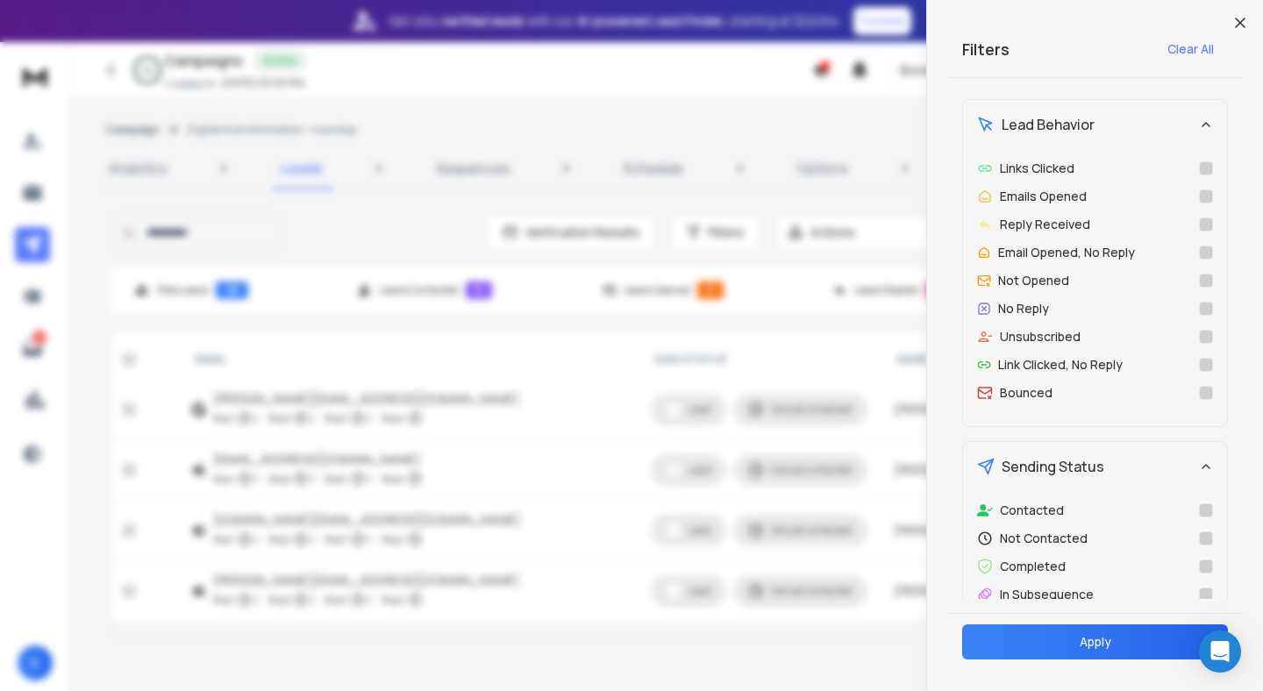
click at [1242, 18] on icon "button" at bounding box center [1241, 23] width 18 height 18
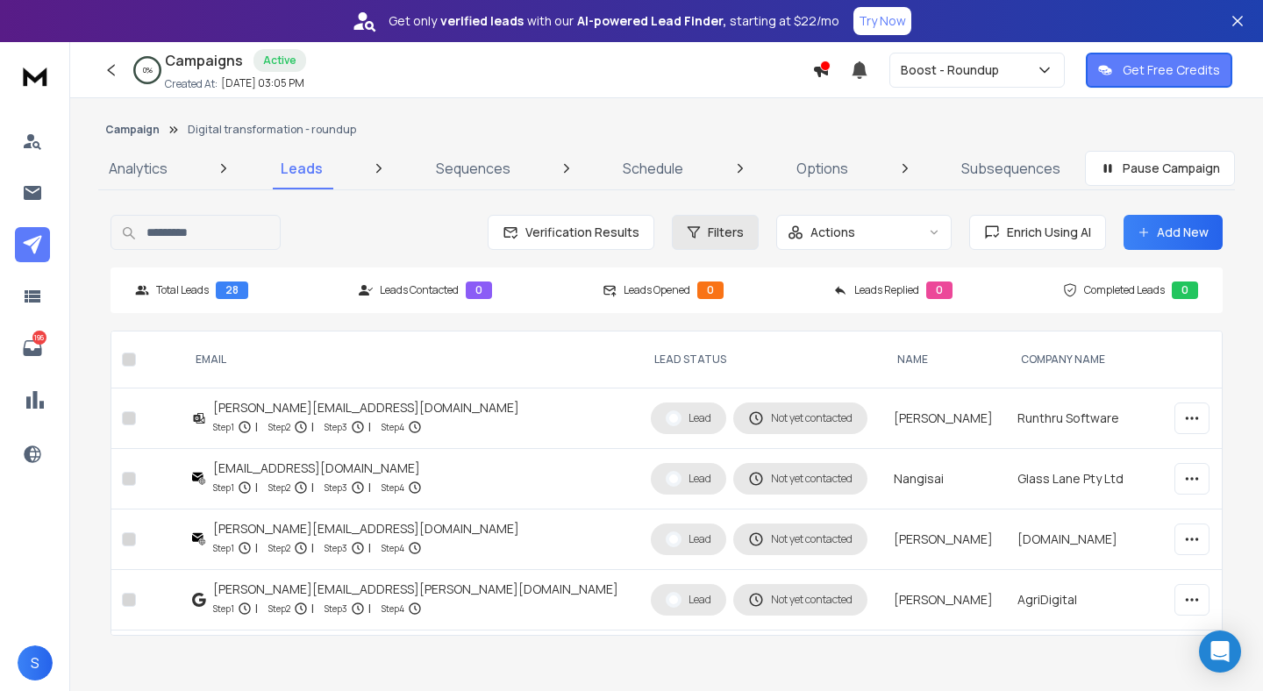
click at [737, 231] on span "Filters" at bounding box center [726, 233] width 36 height 18
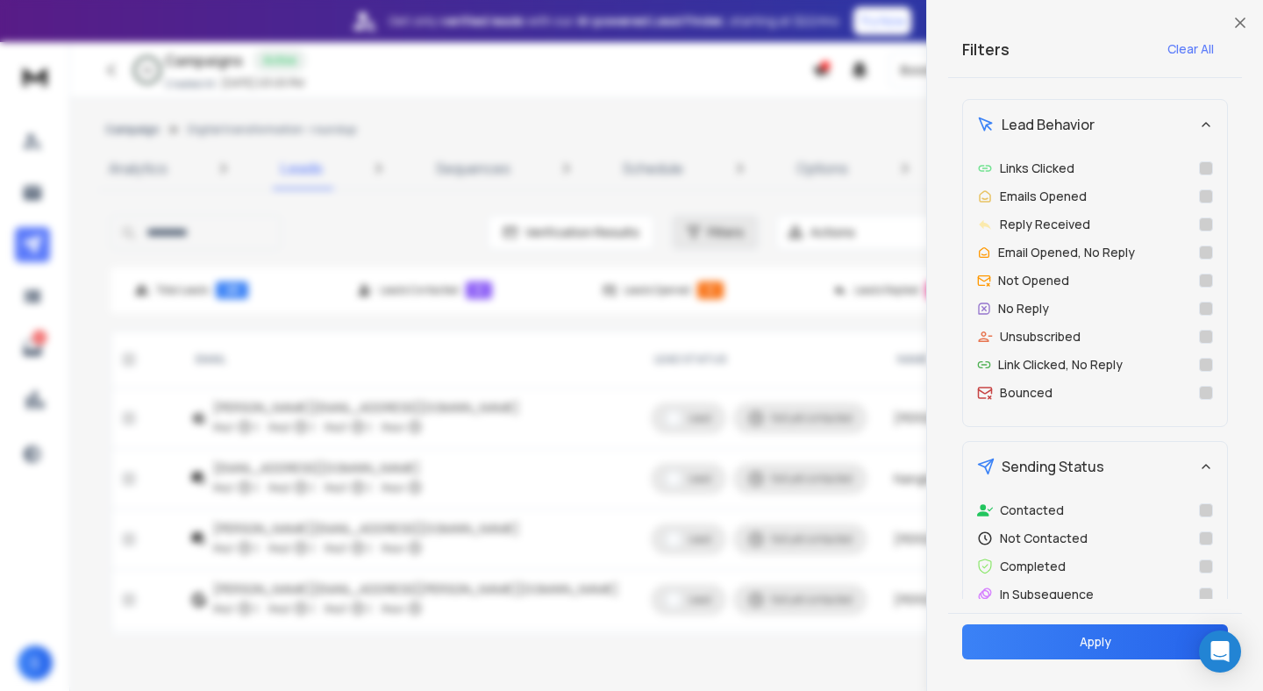
click at [737, 231] on div at bounding box center [631, 345] width 1263 height 691
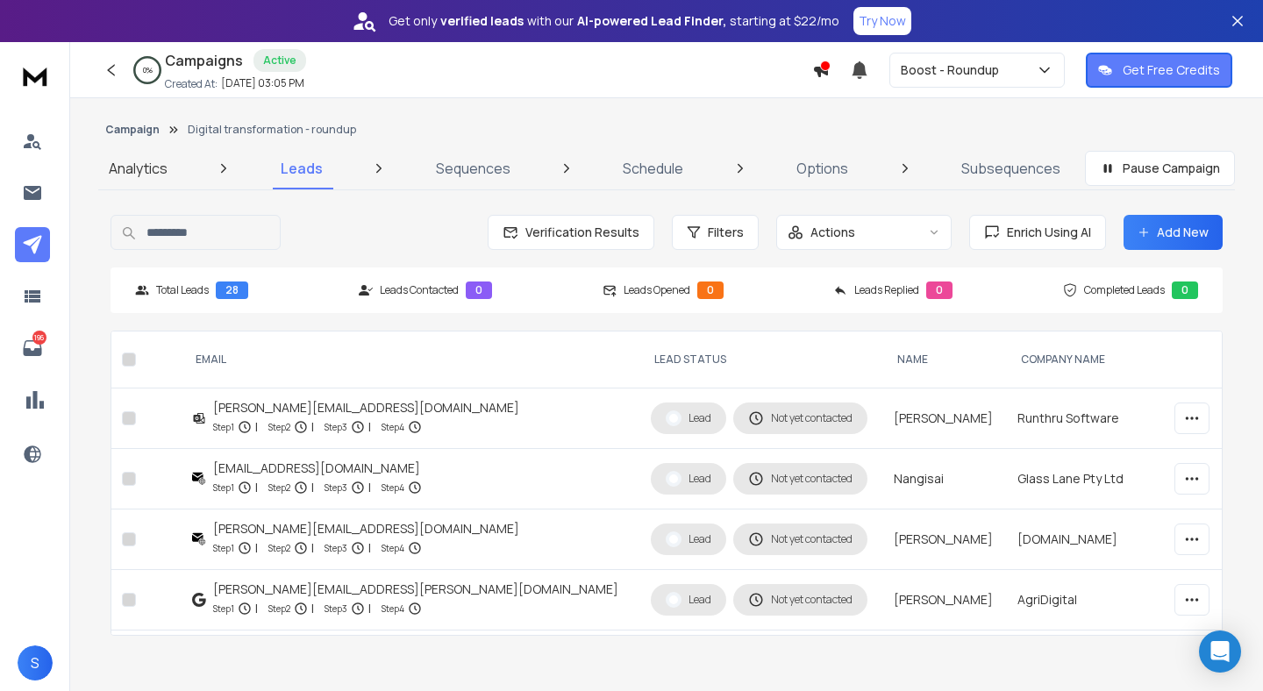
click at [154, 173] on p "Analytics" at bounding box center [138, 168] width 59 height 21
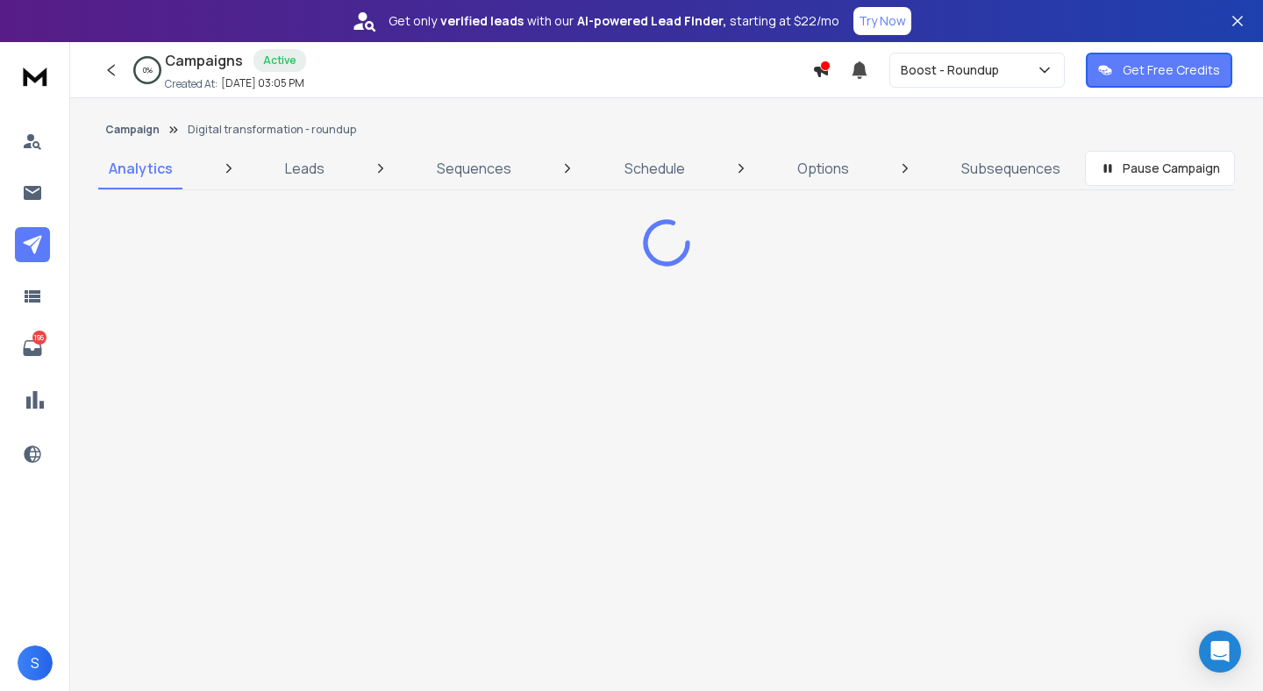
click at [470, 124] on div "Campaign Digital transformation - roundup" at bounding box center [666, 130] width 1123 height 14
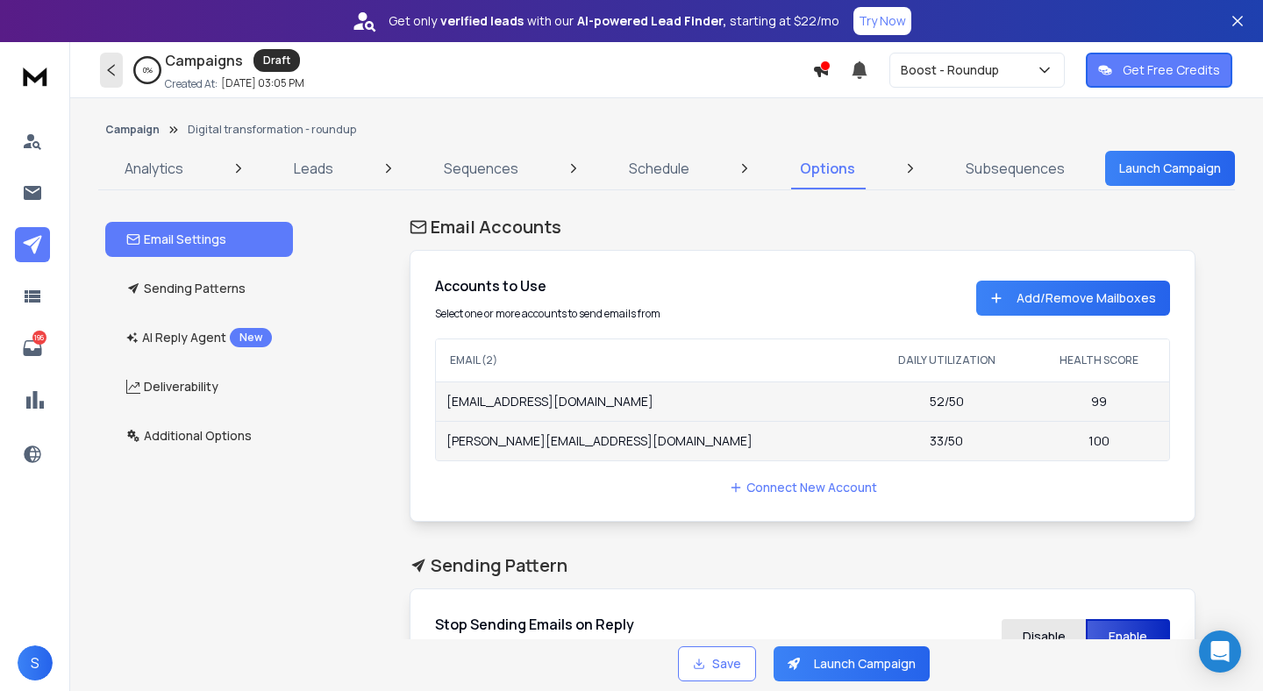
click at [109, 74] on icon at bounding box center [112, 70] width 16 height 16
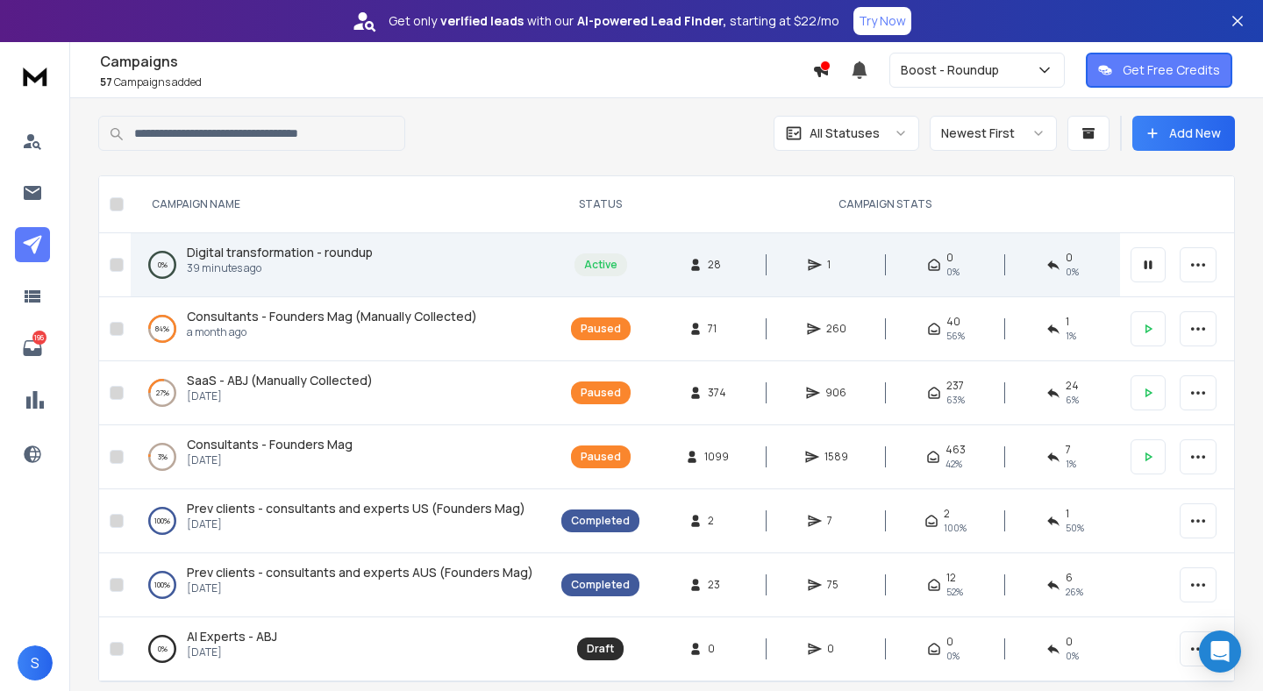
click at [298, 253] on span "Digital transformation - roundup" at bounding box center [280, 252] width 186 height 17
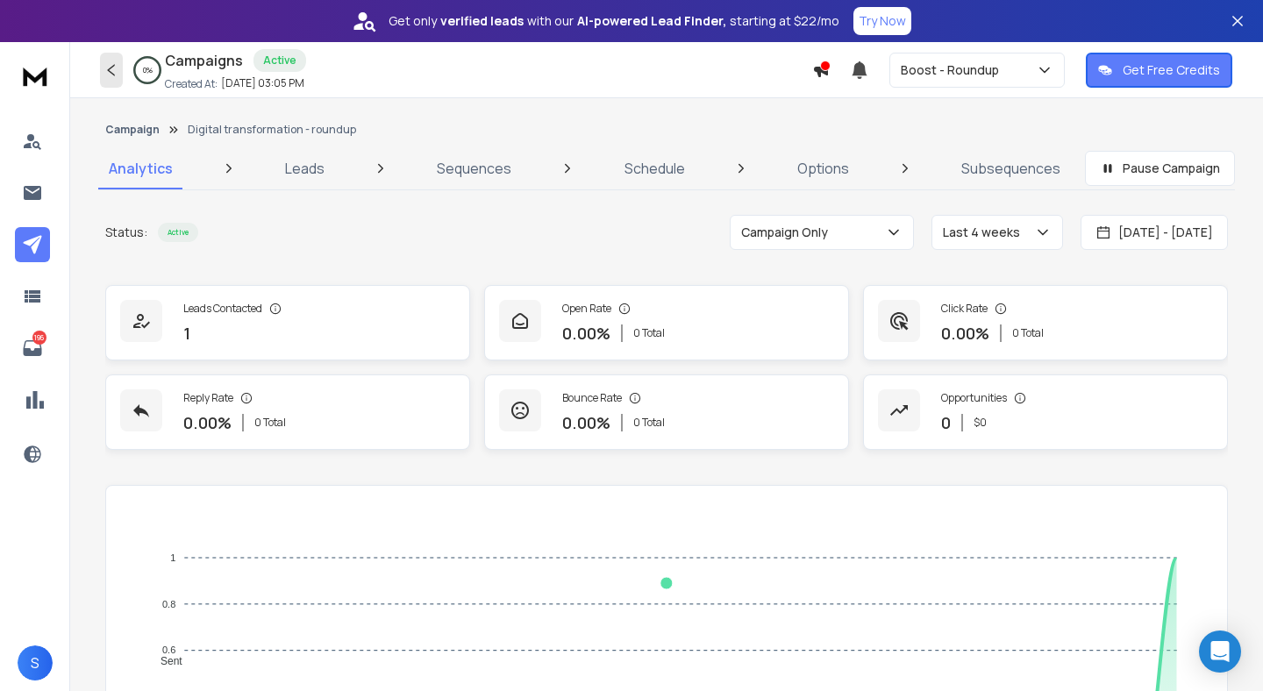
click at [122, 73] on button at bounding box center [111, 70] width 23 height 35
